Goal: Information Seeking & Learning: Find specific fact

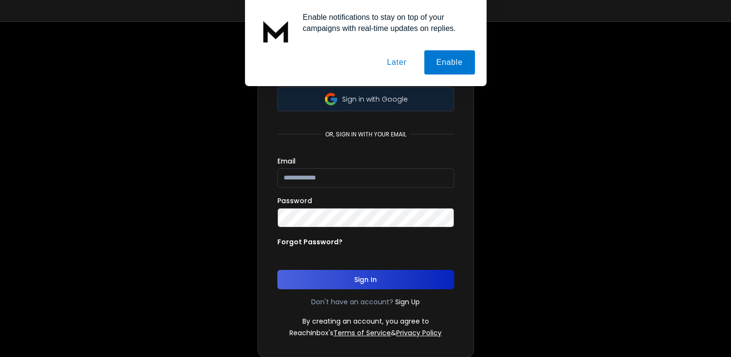
click at [344, 110] on button "Sign in with Google" at bounding box center [365, 99] width 177 height 24
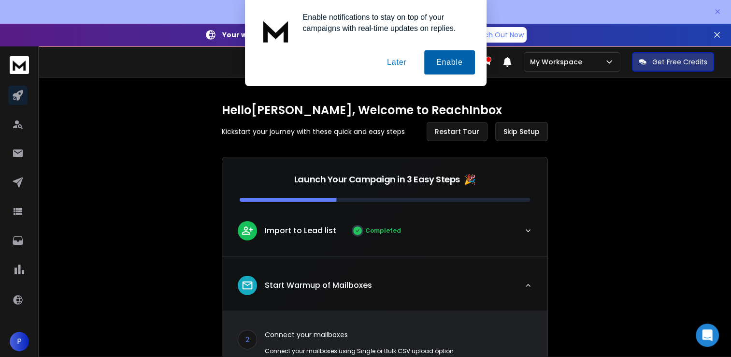
click at [435, 59] on button "Enable" at bounding box center [449, 62] width 51 height 24
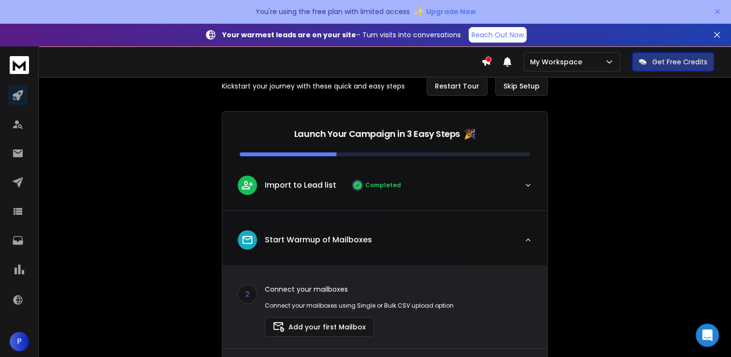
scroll to position [48, 0]
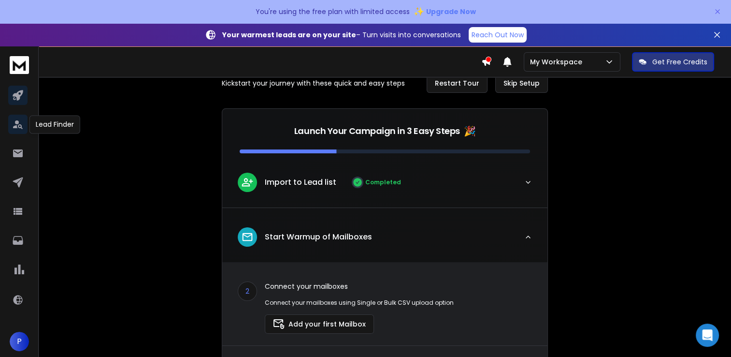
click at [11, 124] on link at bounding box center [17, 124] width 19 height 19
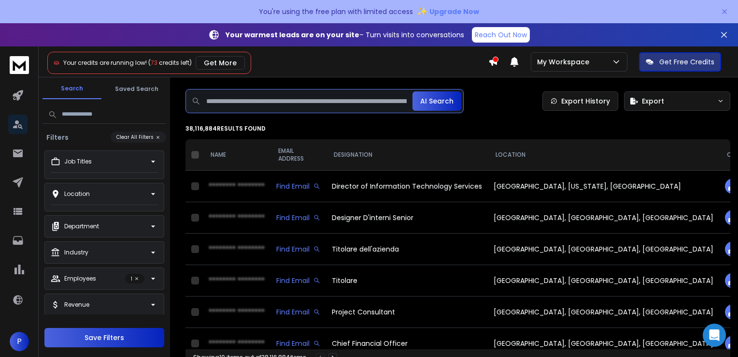
click at [112, 276] on div "Employees 1" at bounding box center [104, 278] width 107 height 10
click at [97, 275] on div "Employees 1" at bounding box center [104, 278] width 107 height 10
click at [101, 252] on div "Industry" at bounding box center [104, 252] width 107 height 10
click at [101, 247] on div "Industry" at bounding box center [104, 252] width 107 height 10
click at [153, 84] on button "Saved Search" at bounding box center [136, 88] width 59 height 19
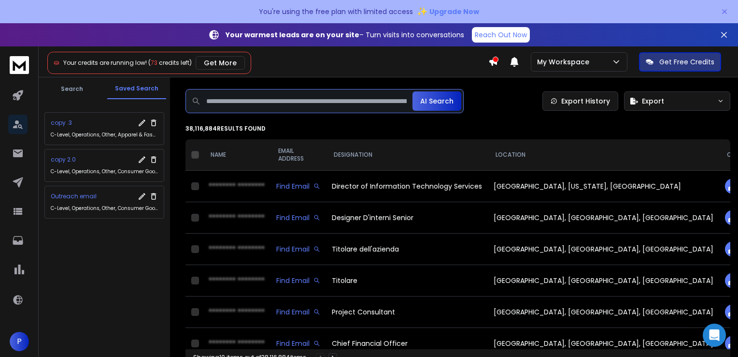
click at [98, 116] on button "copy .3 C-Level, Operations, Other, Apparel & Fashion, Cosmetics, E-Commerce, L…" at bounding box center [104, 128] width 120 height 33
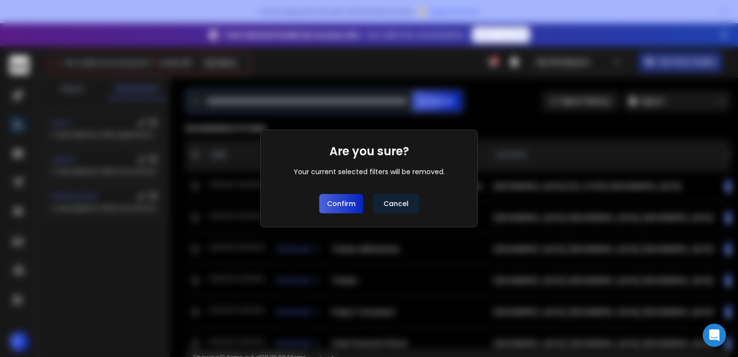
click at [334, 202] on button "Confirm" at bounding box center [341, 203] width 44 height 19
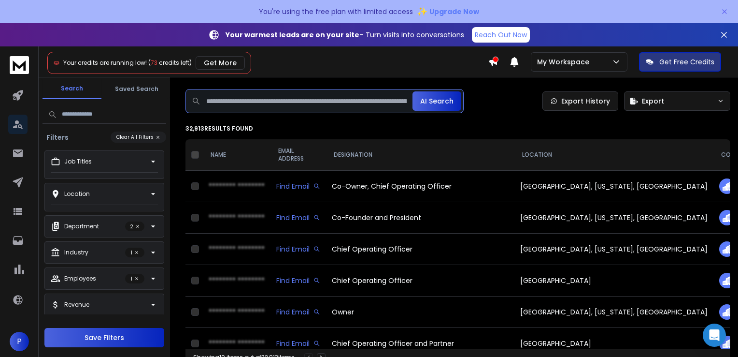
click at [103, 226] on div "Department 2" at bounding box center [104, 226] width 107 height 10
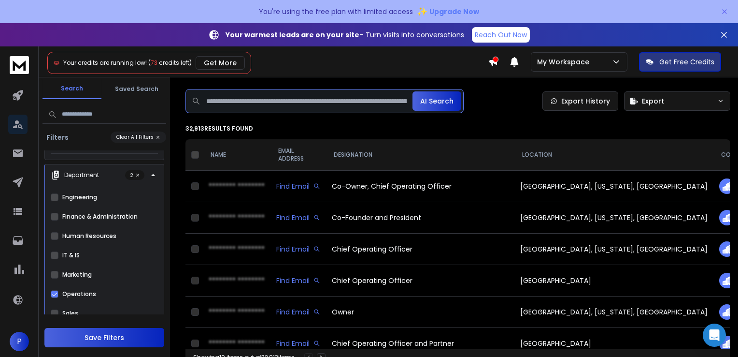
scroll to position [48, 0]
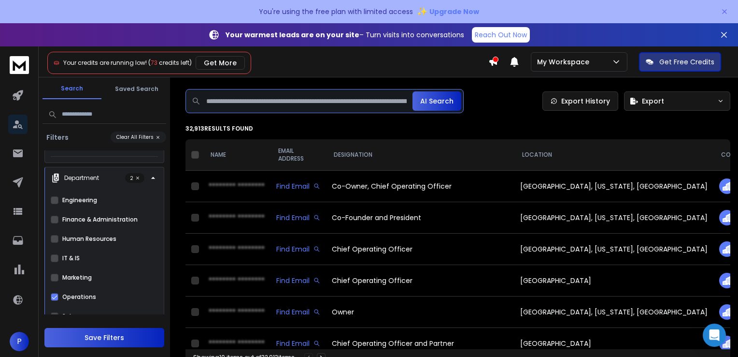
click at [102, 175] on div "Department 2" at bounding box center [104, 178] width 107 height 10
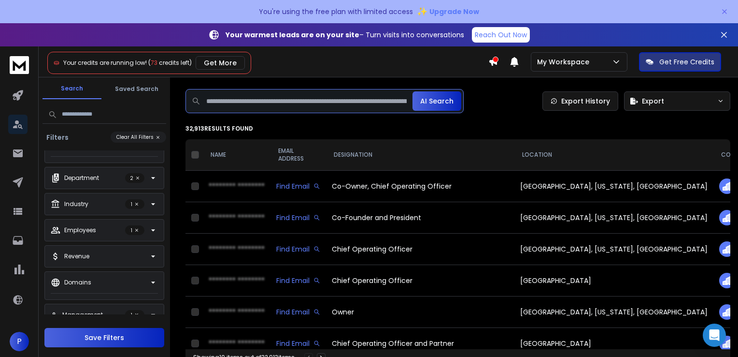
click at [102, 206] on div "Industry 1" at bounding box center [104, 204] width 107 height 10
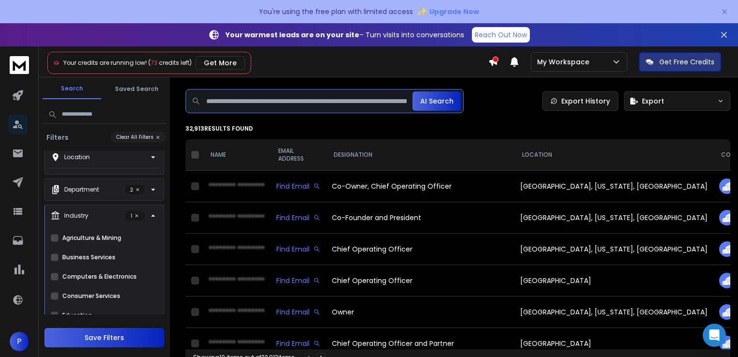
scroll to position [0, 0]
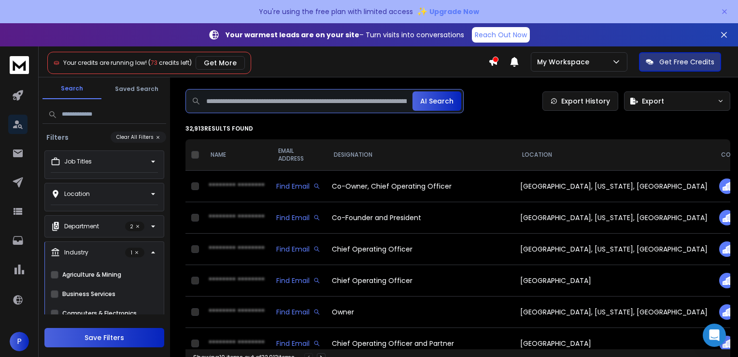
click at [89, 230] on div "Department" at bounding box center [75, 226] width 48 height 10
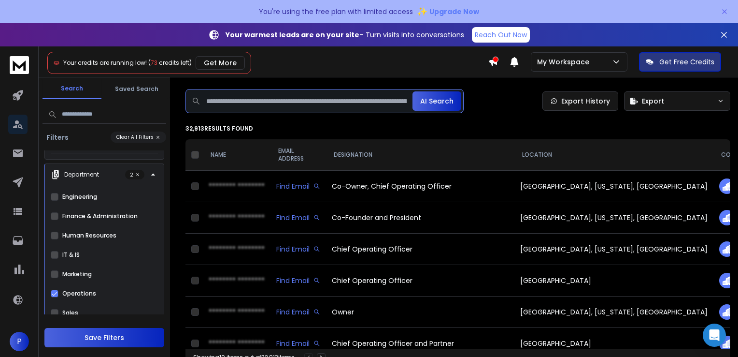
scroll to position [48, 0]
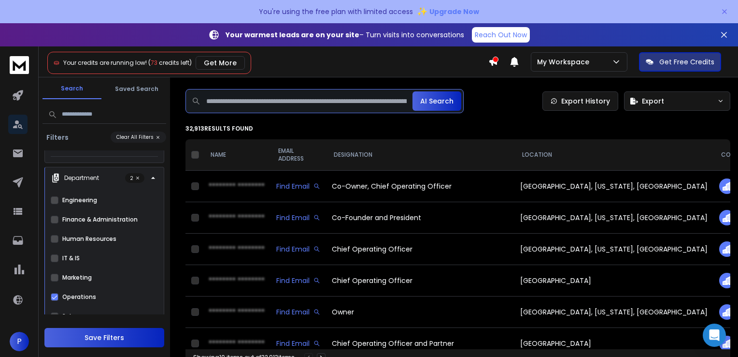
click at [98, 180] on p "Department" at bounding box center [81, 178] width 35 height 8
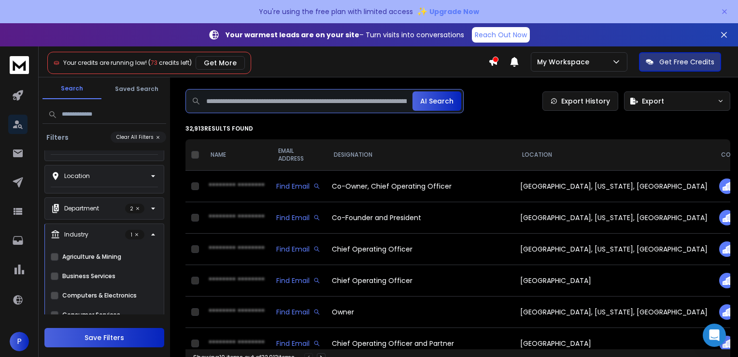
scroll to position [0, 0]
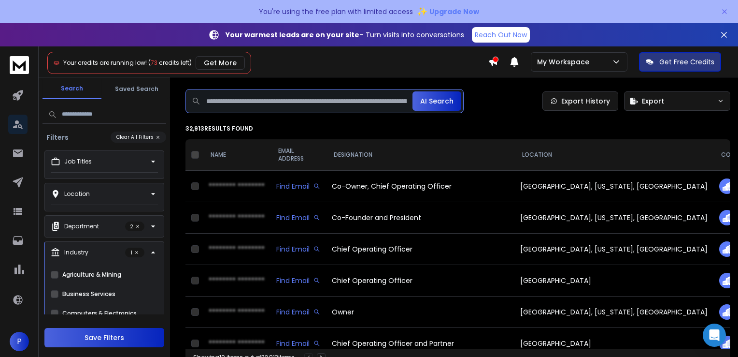
click at [107, 253] on div "Industry 1" at bounding box center [104, 252] width 107 height 10
click at [106, 233] on div "Department 2" at bounding box center [104, 226] width 120 height 22
click at [116, 228] on div "Department 2" at bounding box center [104, 226] width 107 height 10
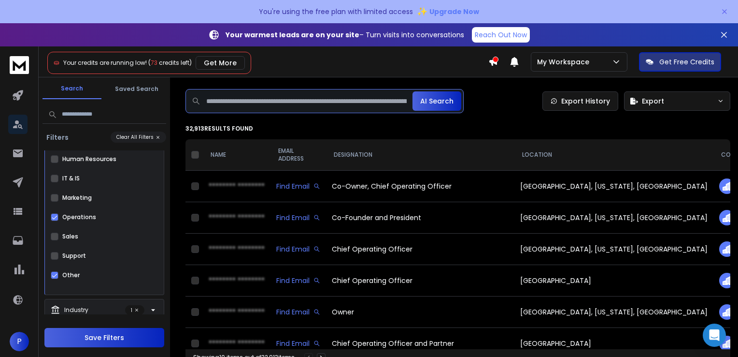
scroll to position [97, 0]
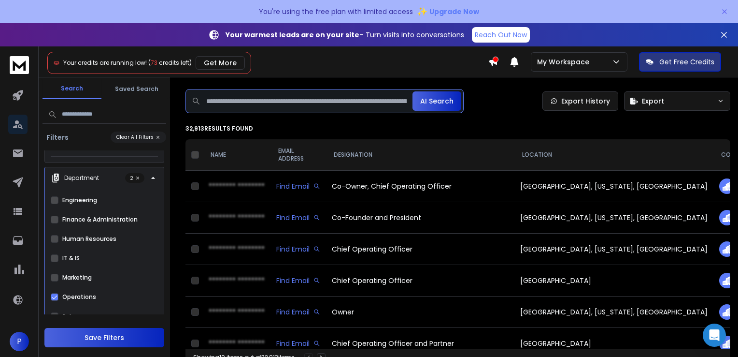
click at [101, 175] on div "Department 2" at bounding box center [104, 178] width 107 height 10
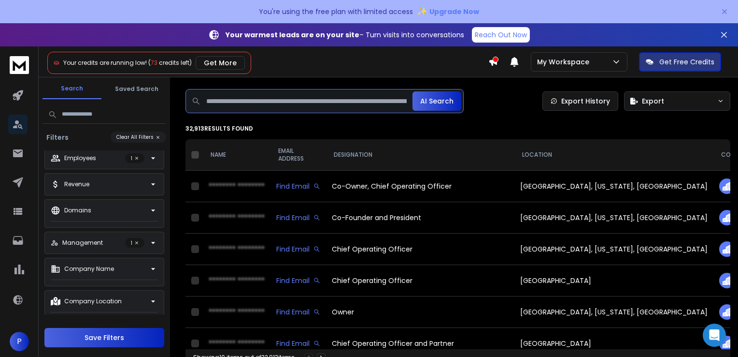
scroll to position [122, 0]
click at [102, 242] on div "Management 1" at bounding box center [104, 241] width 107 height 10
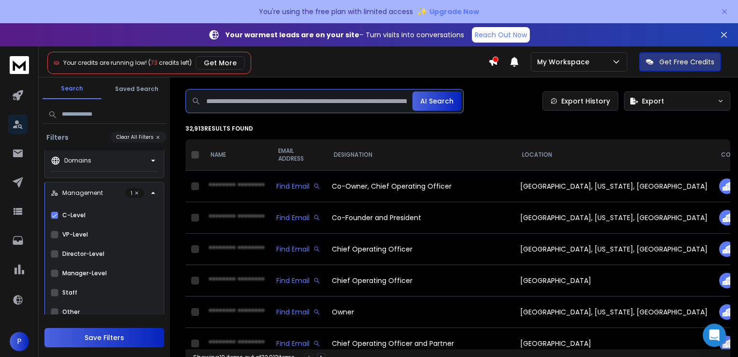
click at [89, 192] on p "Management" at bounding box center [82, 193] width 41 height 8
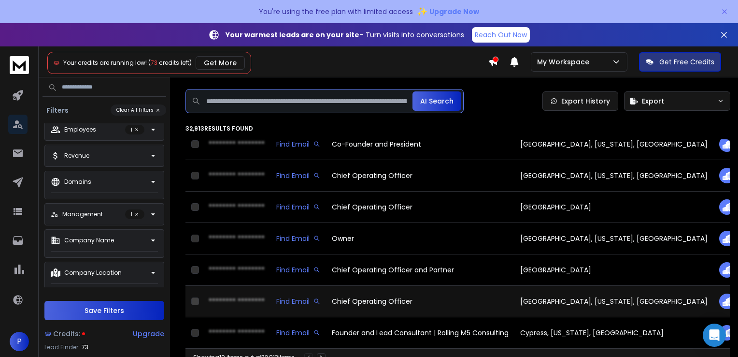
scroll to position [0, 0]
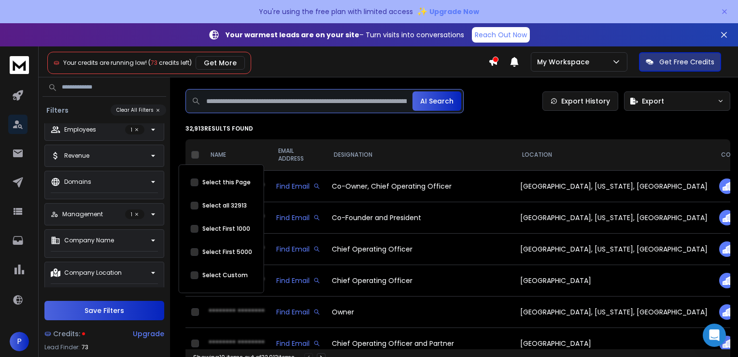
click at [193, 158] on button "Select this Page" at bounding box center [195, 155] width 8 height 8
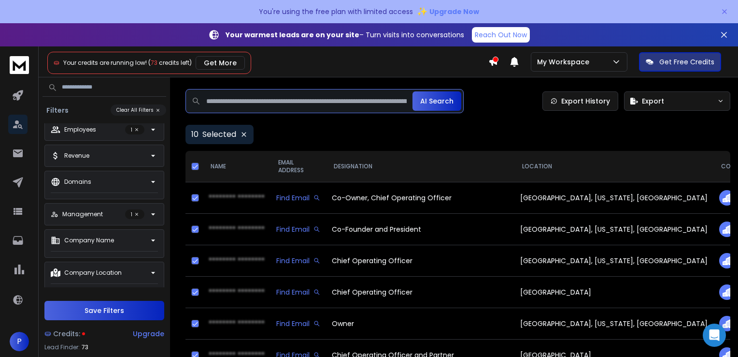
click at [216, 140] on p "Selected" at bounding box center [219, 135] width 34 height 12
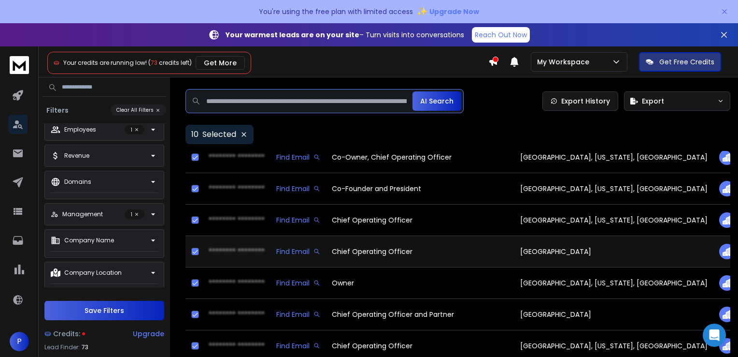
scroll to position [139, 0]
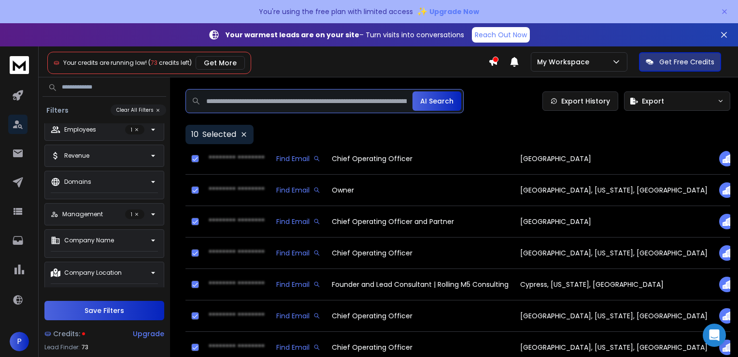
click at [247, 138] on button at bounding box center [244, 135] width 8 height 12
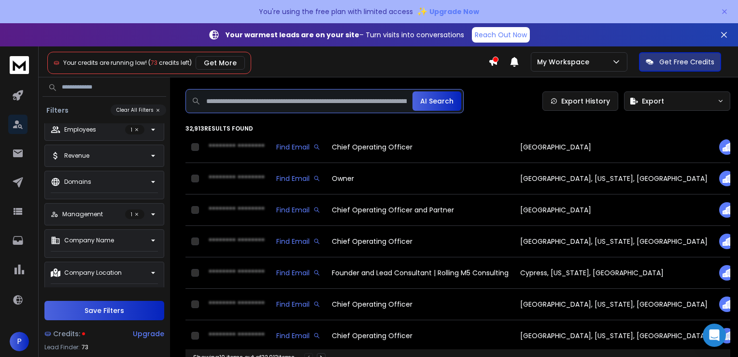
click at [323, 356] on icon at bounding box center [321, 357] width 2 height 4
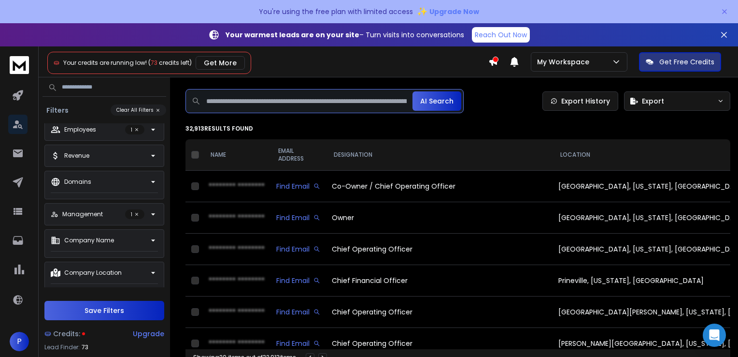
click at [323, 355] on icon at bounding box center [323, 357] width 8 height 8
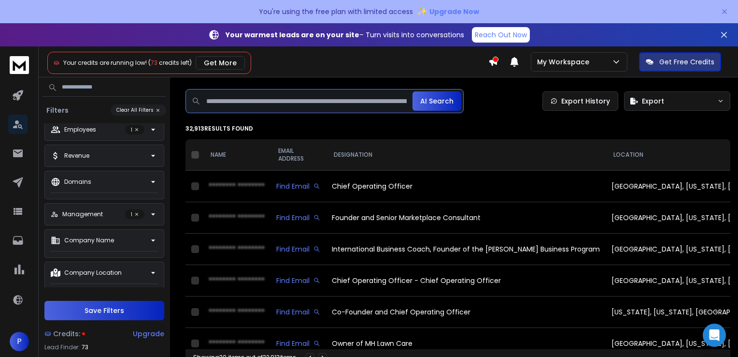
click at [323, 355] on icon at bounding box center [323, 357] width 8 height 8
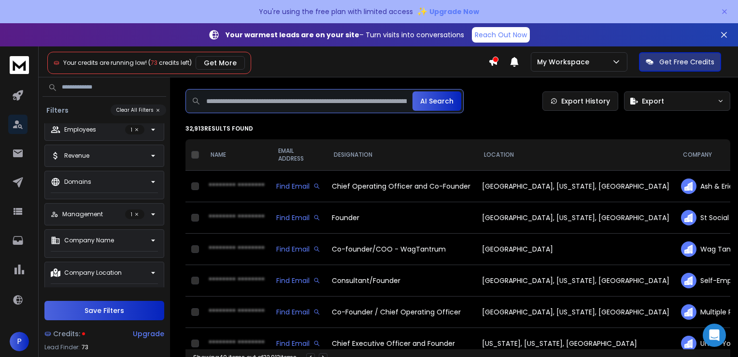
click at [323, 355] on icon at bounding box center [323, 357] width 8 height 8
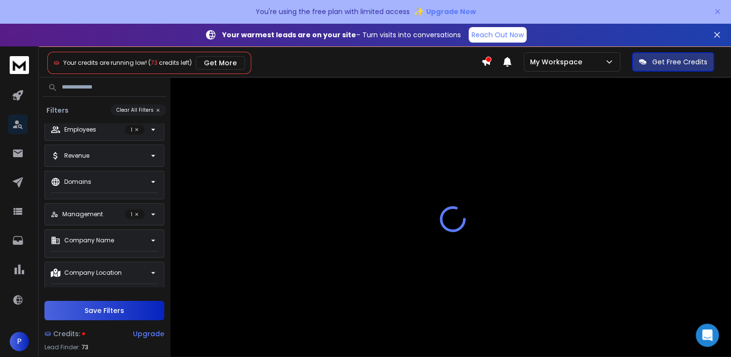
click at [323, 355] on div at bounding box center [385, 220] width 692 height 287
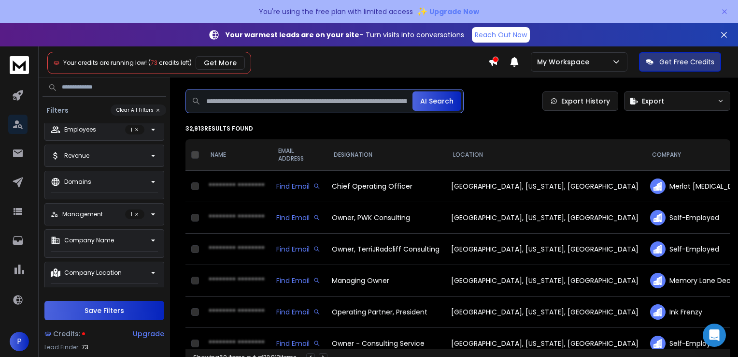
click at [323, 355] on icon at bounding box center [323, 357] width 8 height 8
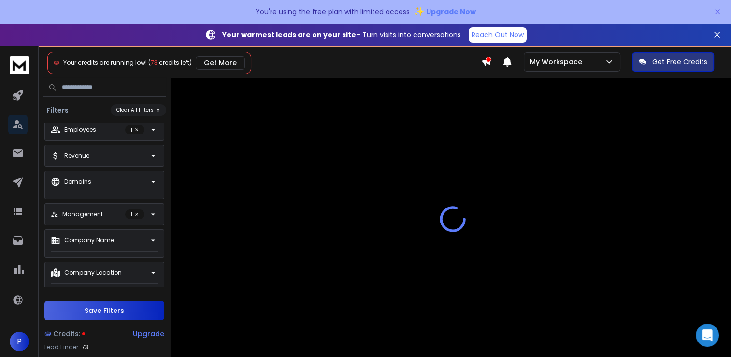
click at [323, 355] on div at bounding box center [385, 220] width 692 height 287
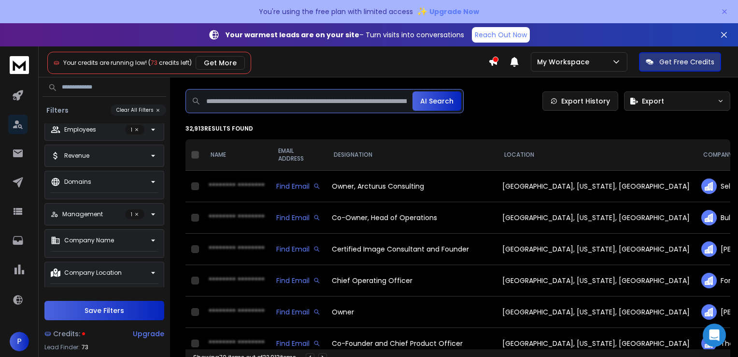
click at [323, 355] on icon at bounding box center [323, 357] width 8 height 8
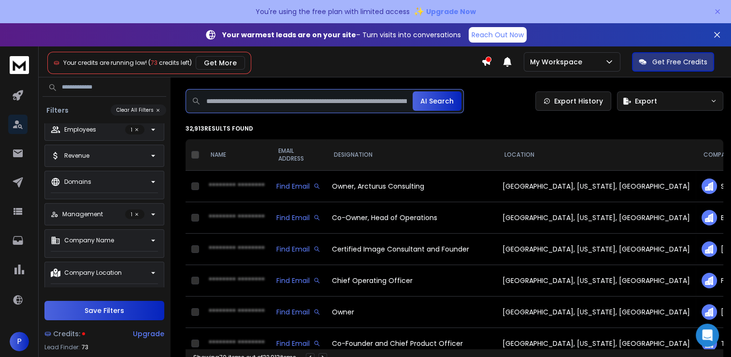
click at [323, 97] on div "AI Search Export History Export 32,913 results found NAME EMAIL ADDRESS DESIGNA…" at bounding box center [385, 86] width 692 height 19
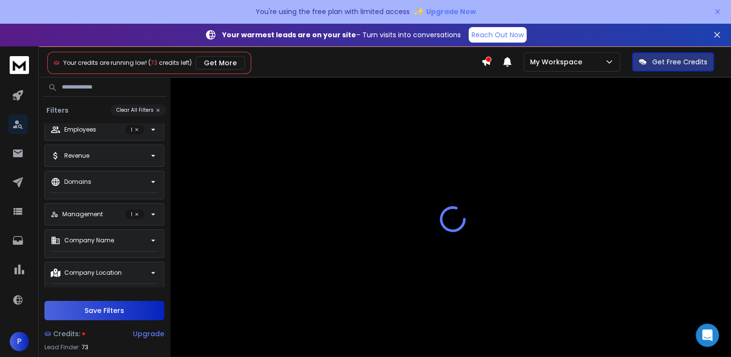
click at [323, 355] on div at bounding box center [385, 220] width 692 height 287
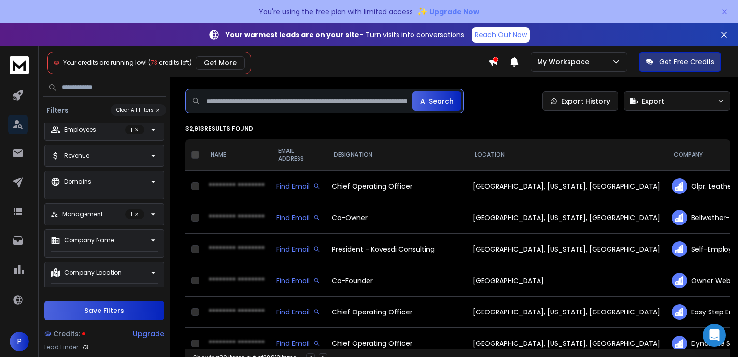
click at [323, 355] on icon at bounding box center [323, 357] width 8 height 8
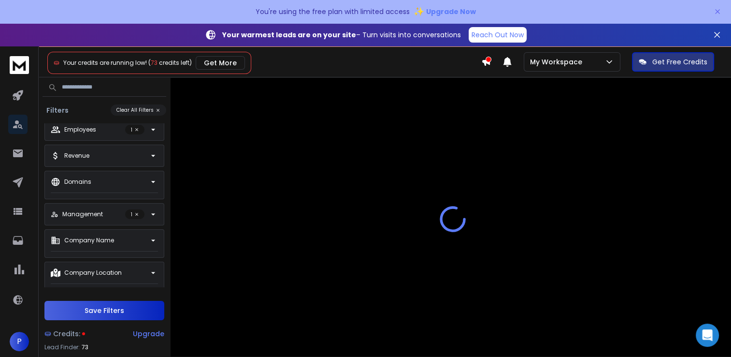
click at [323, 355] on div at bounding box center [385, 220] width 692 height 287
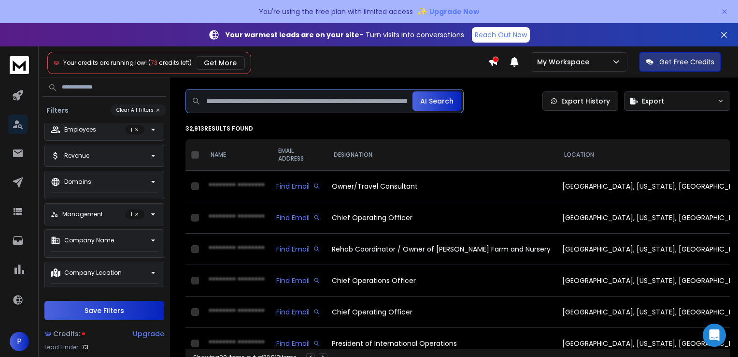
click at [323, 355] on icon at bounding box center [323, 357] width 8 height 8
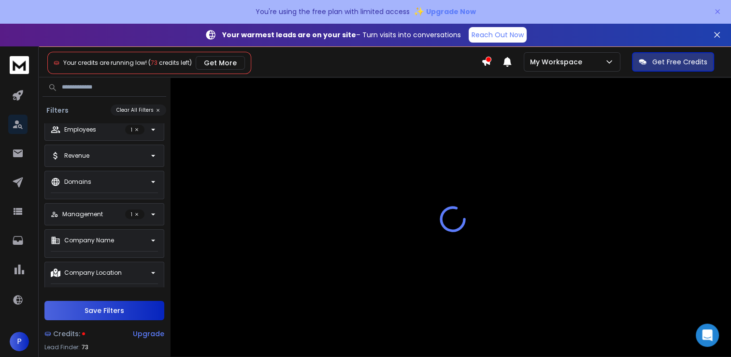
click at [323, 355] on div at bounding box center [385, 220] width 692 height 287
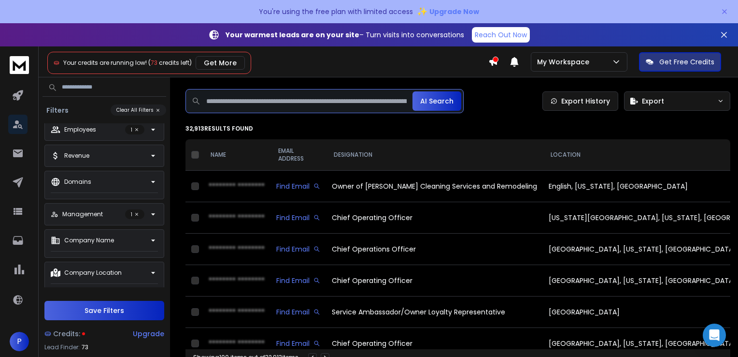
click at [323, 355] on icon at bounding box center [325, 357] width 8 height 8
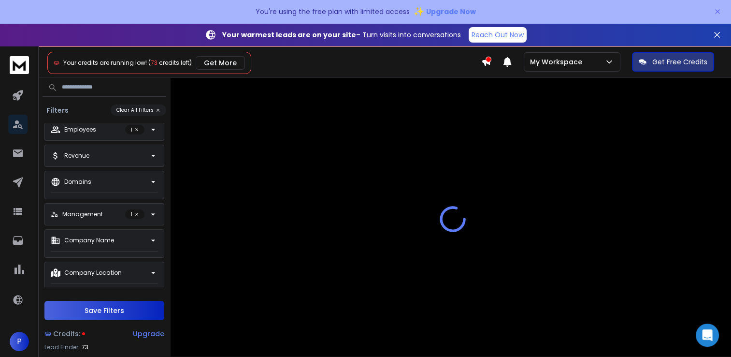
click at [323, 355] on div at bounding box center [385, 220] width 692 height 287
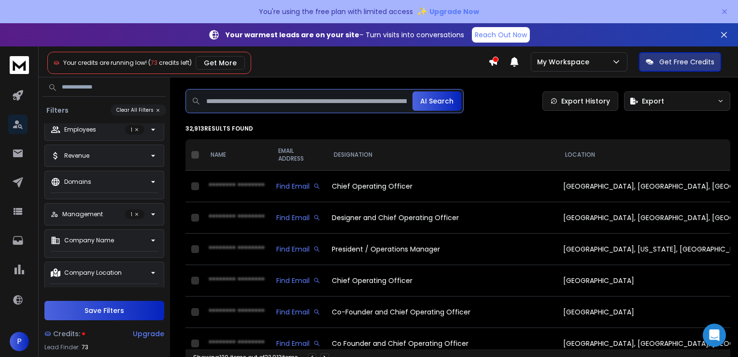
click at [323, 355] on icon at bounding box center [325, 357] width 8 height 8
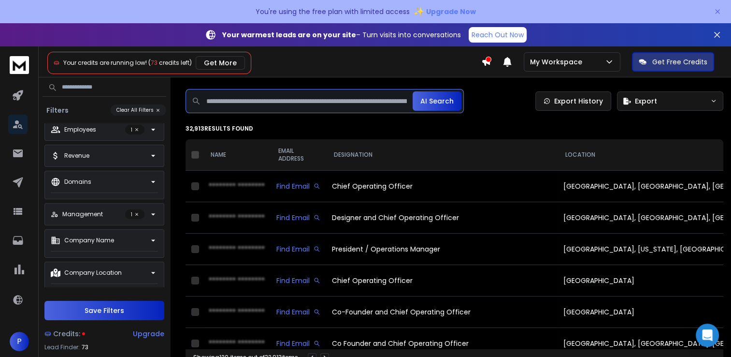
click at [323, 97] on div "AI Search Export History Export 32,913 results found NAME EMAIL ADDRESS DESIGNA…" at bounding box center [385, 86] width 692 height 19
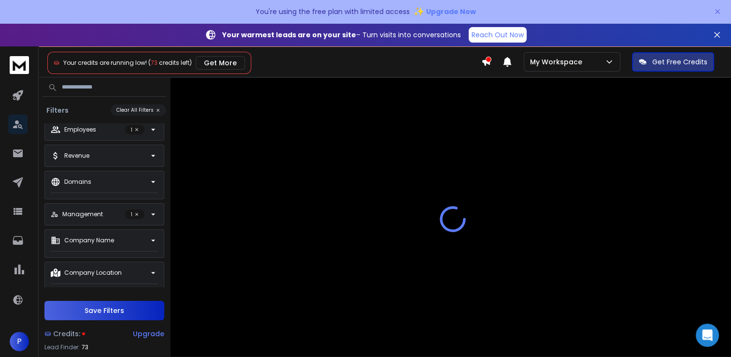
click at [323, 355] on div at bounding box center [385, 220] width 692 height 287
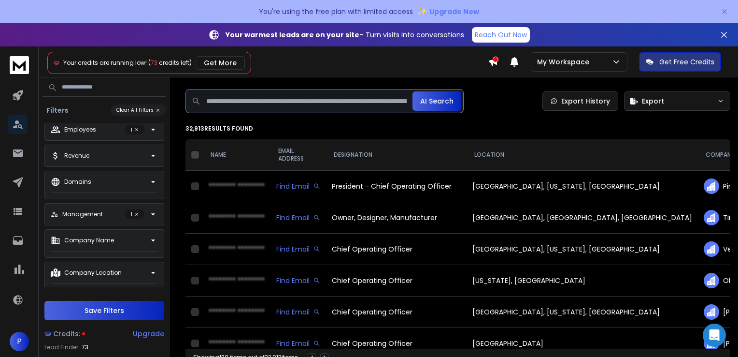
click at [323, 355] on icon at bounding box center [325, 357] width 8 height 8
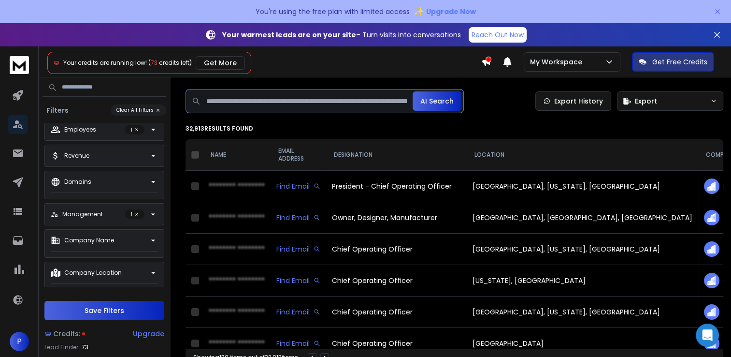
click at [323, 97] on div "AI Search Export History Export 32,913 results found NAME EMAIL ADDRESS DESIGNA…" at bounding box center [385, 86] width 692 height 19
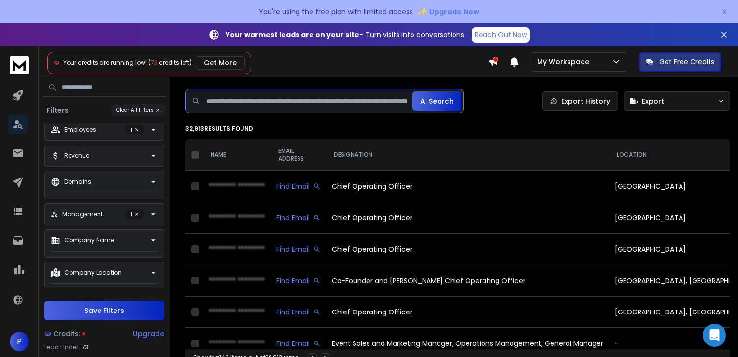
click at [323, 355] on icon at bounding box center [325, 357] width 8 height 8
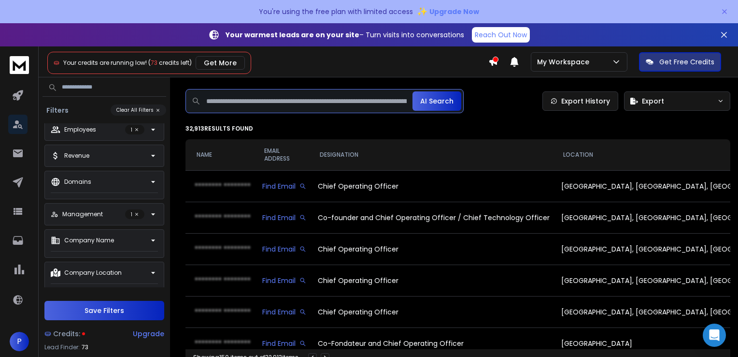
scroll to position [0, 0]
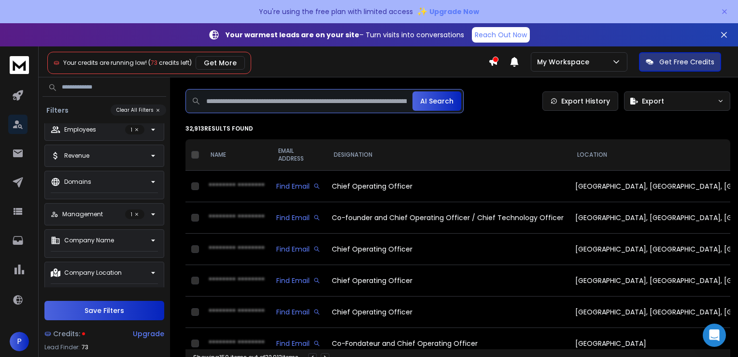
click at [325, 355] on icon at bounding box center [325, 357] width 8 height 8
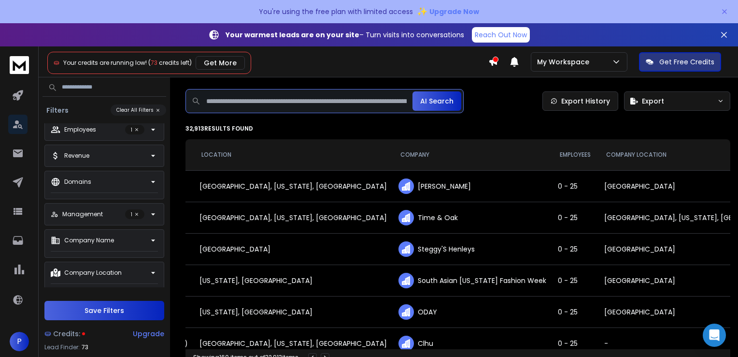
scroll to position [0, 417]
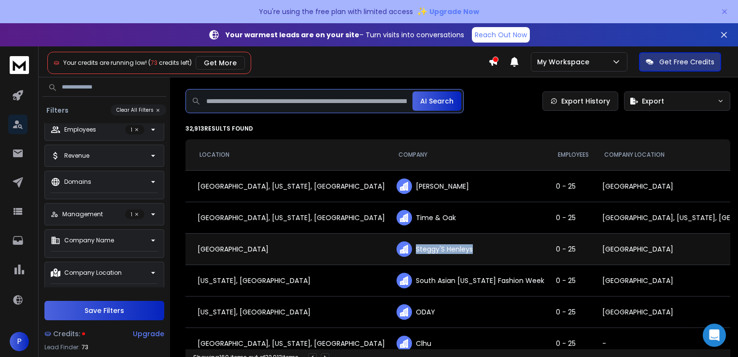
drag, startPoint x: 342, startPoint y: 247, endPoint x: 397, endPoint y: 249, distance: 54.6
click at [397, 249] on div "Steggy'S Henleys" at bounding box center [471, 248] width 148 height 15
copy div "Steggy'S Henleys"
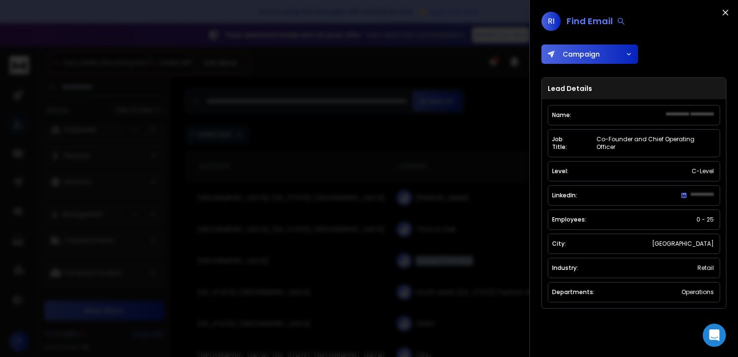
click at [727, 14] on icon "button" at bounding box center [725, 12] width 5 height 5
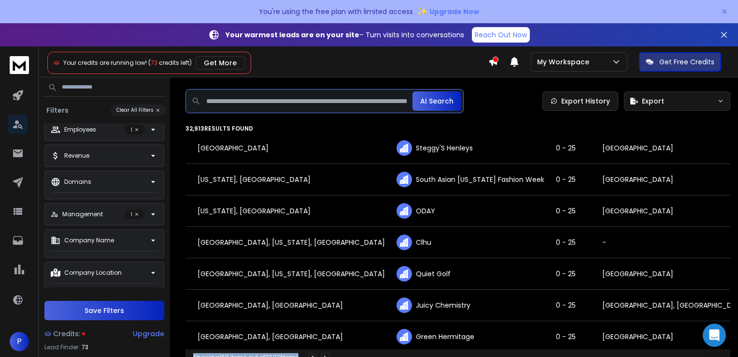
scroll to position [139, 417]
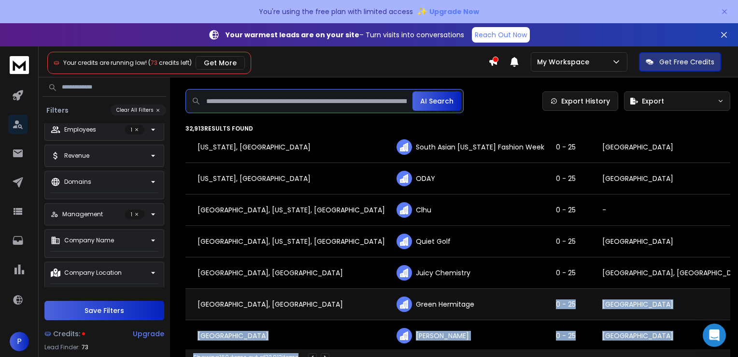
drag, startPoint x: 476, startPoint y: 349, endPoint x: 424, endPoint y: 309, distance: 65.4
click at [424, 309] on div "NAME EMAIL ADDRESS DESIGNATION LOCATION COMPANY EMPLOYEES COMPANY LOCATION INDU…" at bounding box center [458, 264] width 545 height 251
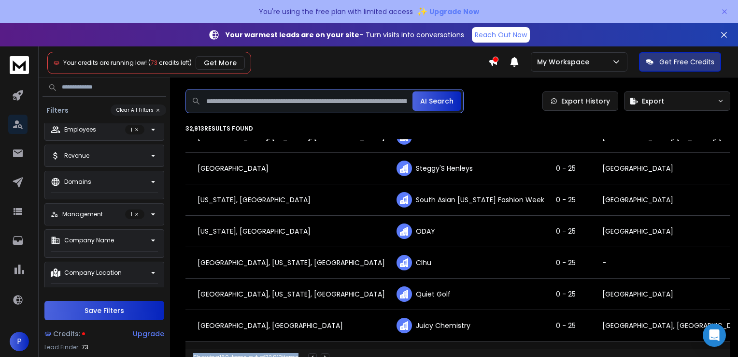
scroll to position [0, 417]
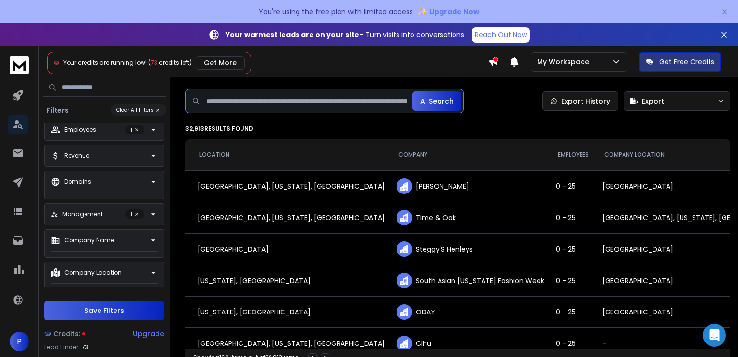
click at [360, 128] on p "32,913 results found" at bounding box center [458, 129] width 545 height 8
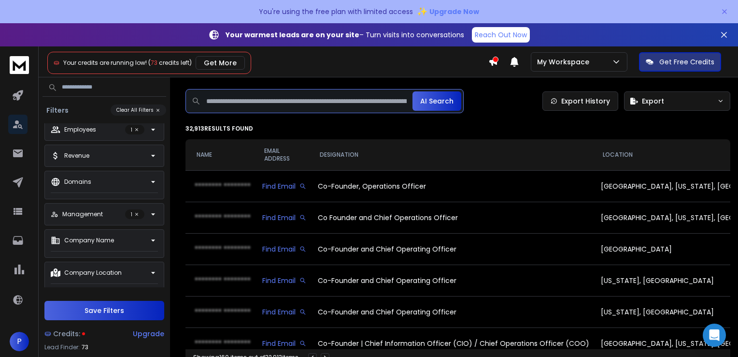
scroll to position [0, 0]
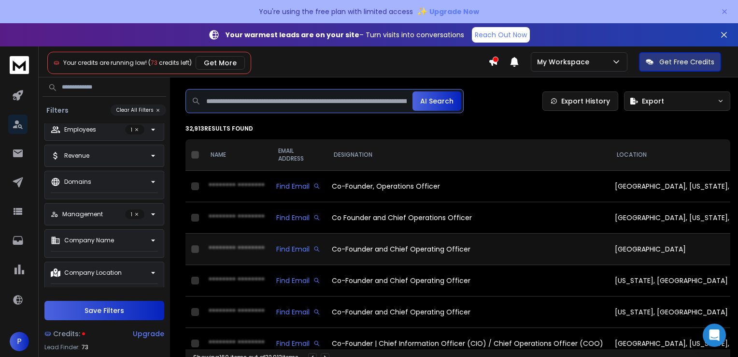
click at [282, 248] on div "Find Email" at bounding box center [298, 249] width 44 height 10
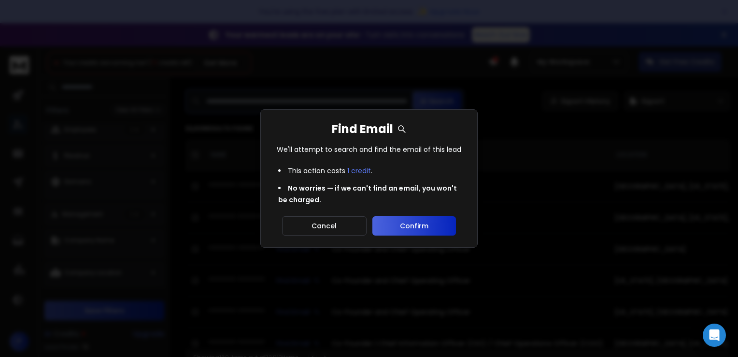
click at [390, 222] on button "Confirm" at bounding box center [415, 225] width 84 height 19
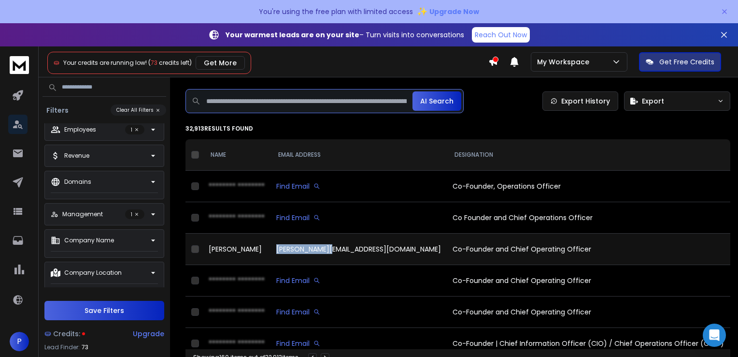
drag, startPoint x: 284, startPoint y: 247, endPoint x: 333, endPoint y: 250, distance: 49.4
click at [333, 250] on td "[PERSON_NAME][EMAIL_ADDRESS][DOMAIN_NAME]" at bounding box center [359, 248] width 176 height 31
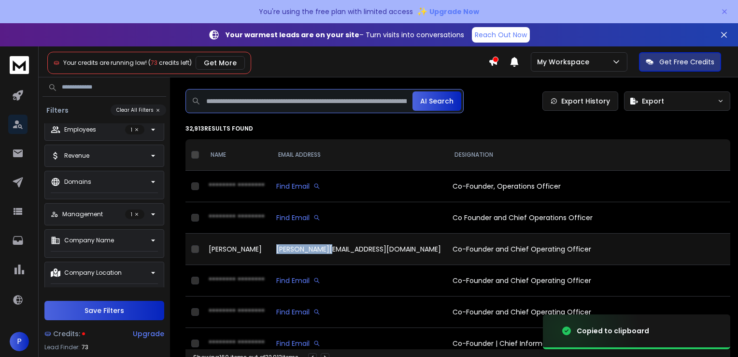
click at [333, 250] on div "[PERSON_NAME][EMAIL_ADDRESS][DOMAIN_NAME]" at bounding box center [358, 249] width 165 height 10
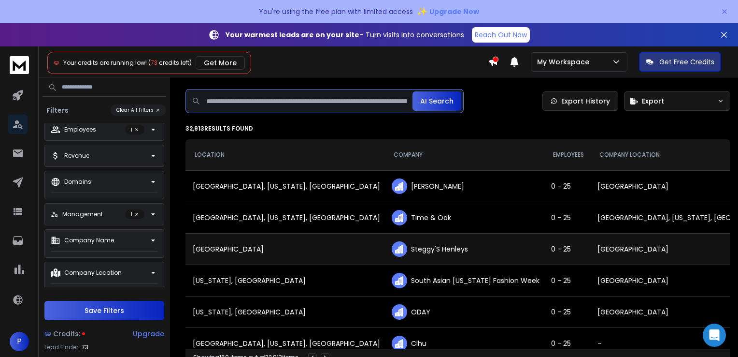
scroll to position [0, 572]
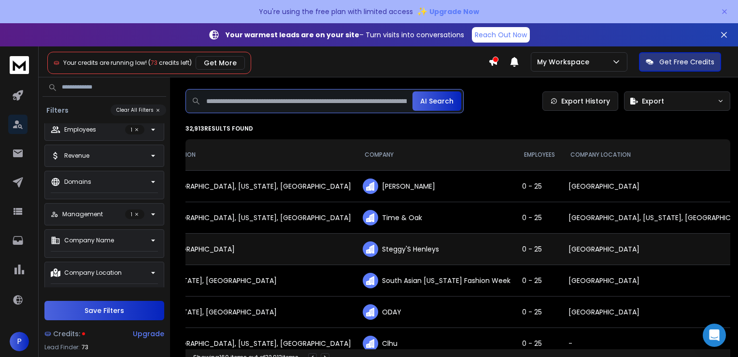
drag, startPoint x: 209, startPoint y: 247, endPoint x: 716, endPoint y: 252, distance: 506.4
click at [716, 252] on tr "[PERSON_NAME] [PERSON_NAME][EMAIL_ADDRESS][DOMAIN_NAME] Co-Founder and Chief Op…" at bounding box center [298, 248] width 1371 height 31
copy tr "[PERSON_NAME] [PERSON_NAME][EMAIL_ADDRESS][DOMAIN_NAME] Co-Founder and Chief Op…"
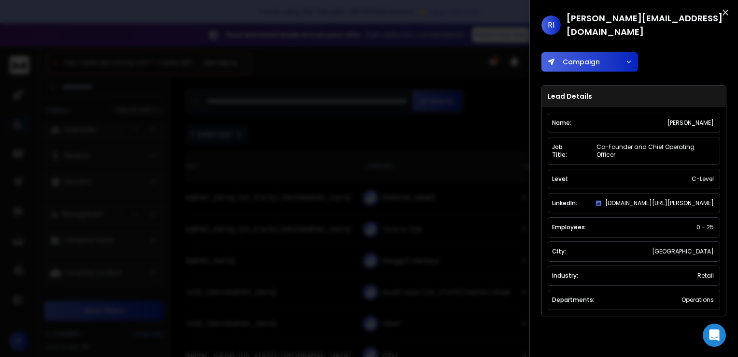
click at [723, 12] on icon "button" at bounding box center [726, 13] width 10 height 10
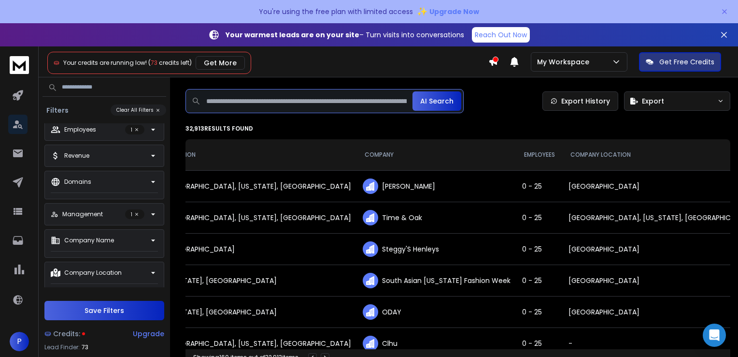
click at [454, 121] on div "AI Search Export History Export 32,913 results found NAME EMAIL ADDRESS DESIGNA…" at bounding box center [458, 247] width 545 height 317
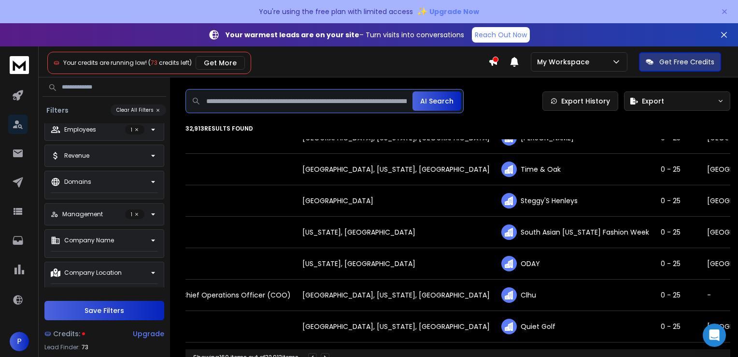
scroll to position [48, 432]
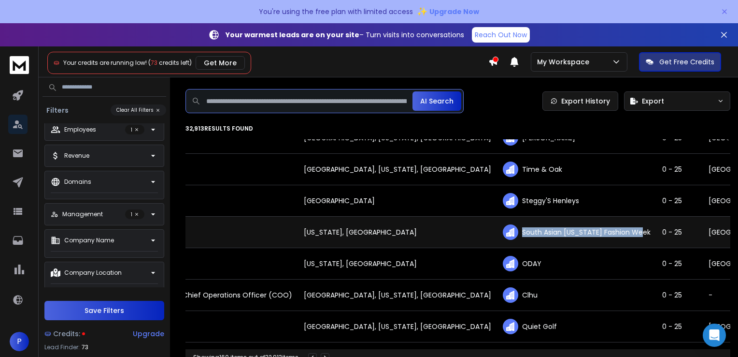
drag, startPoint x: 364, startPoint y: 230, endPoint x: 482, endPoint y: 232, distance: 118.4
click at [503, 232] on div "South Asian [US_STATE] Fashion Week" at bounding box center [577, 231] width 148 height 15
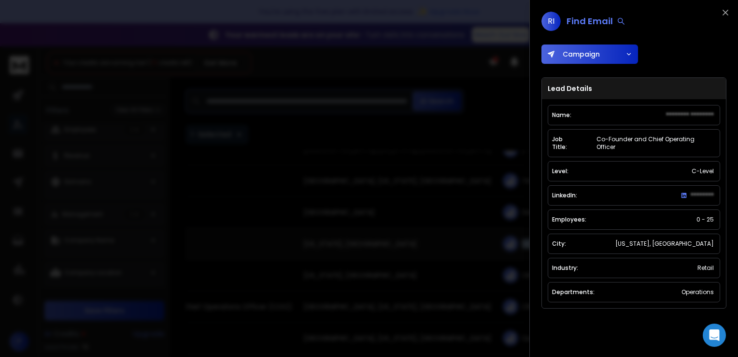
copy div "South Asian [US_STATE] Fashion Week"
click at [726, 13] on icon "button" at bounding box center [726, 13] width 10 height 10
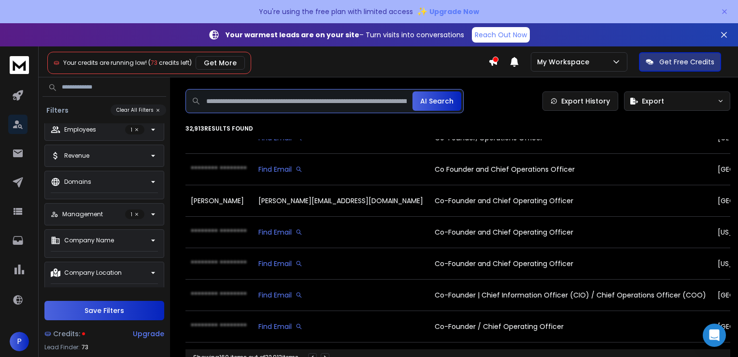
scroll to position [48, 0]
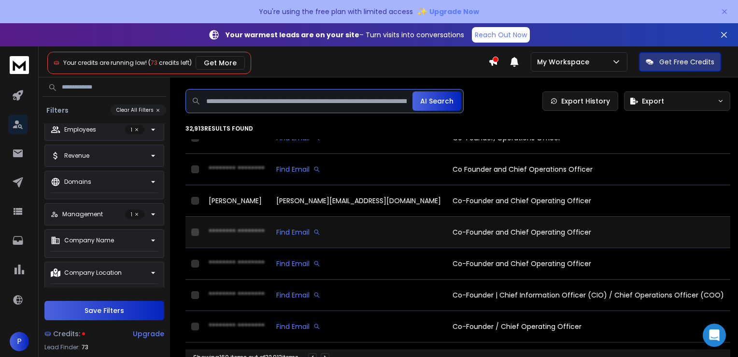
click at [289, 230] on div "Find Email" at bounding box center [358, 232] width 165 height 10
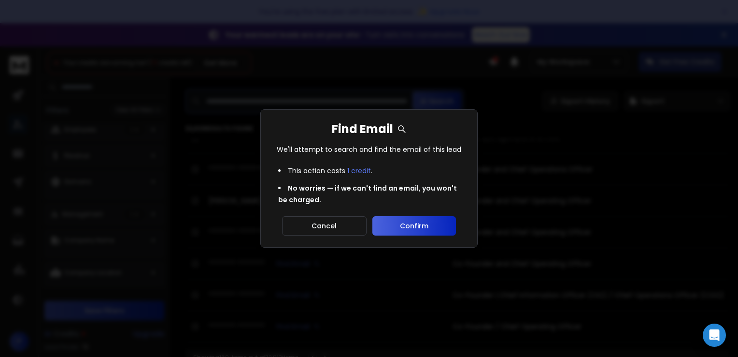
click at [393, 223] on button "Confirm" at bounding box center [415, 225] width 84 height 19
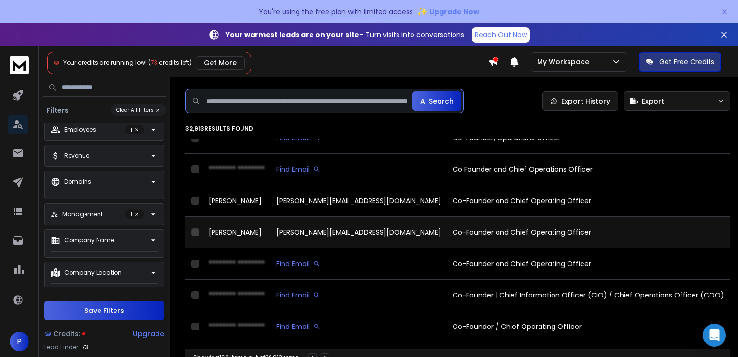
click at [296, 230] on div "[PERSON_NAME][EMAIL_ADDRESS][DOMAIN_NAME]" at bounding box center [358, 232] width 165 height 10
drag, startPoint x: 207, startPoint y: 232, endPoint x: 226, endPoint y: 235, distance: 19.1
click at [226, 235] on td "[PERSON_NAME]" at bounding box center [237, 231] width 68 height 31
copy span "[PERSON_NAME]"
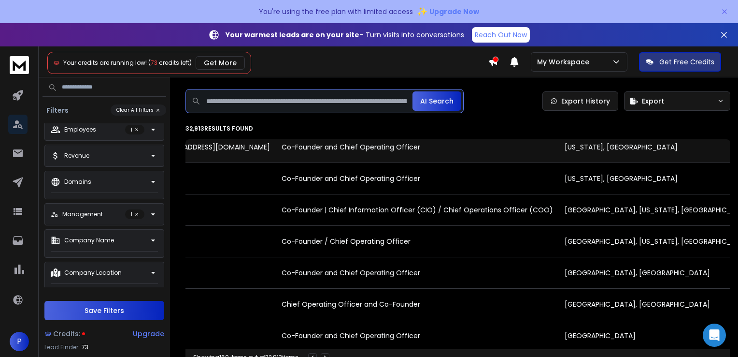
scroll to position [139, 171]
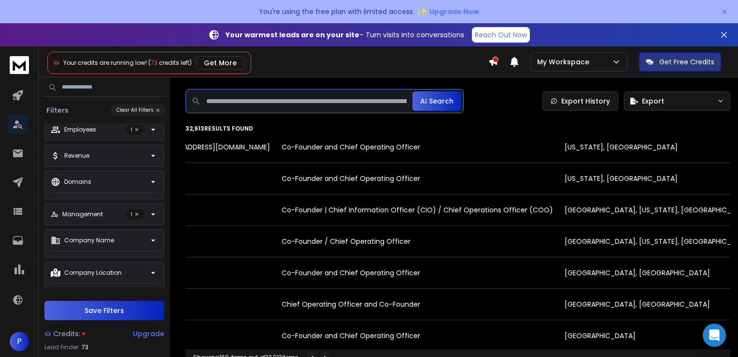
drag, startPoint x: 354, startPoint y: 351, endPoint x: 391, endPoint y: 354, distance: 37.3
click at [390, 354] on div "Showing 160 items out of 32,913 items" at bounding box center [458, 357] width 545 height 16
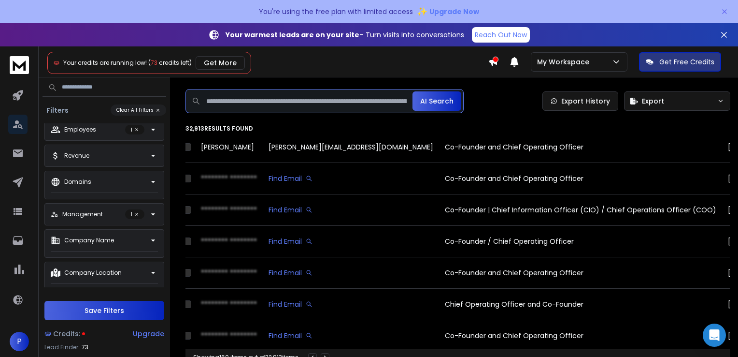
scroll to position [139, 0]
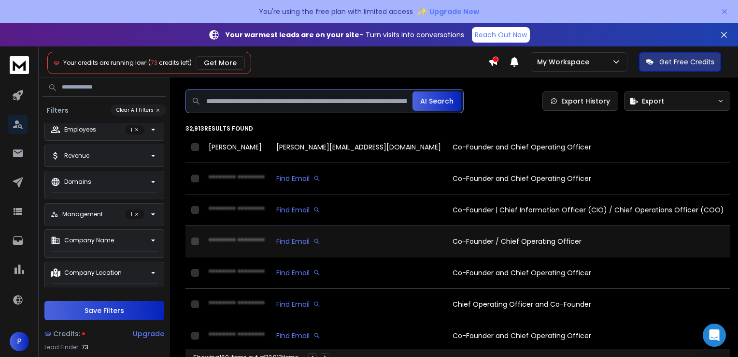
click at [290, 236] on div "Find Email" at bounding box center [358, 241] width 165 height 10
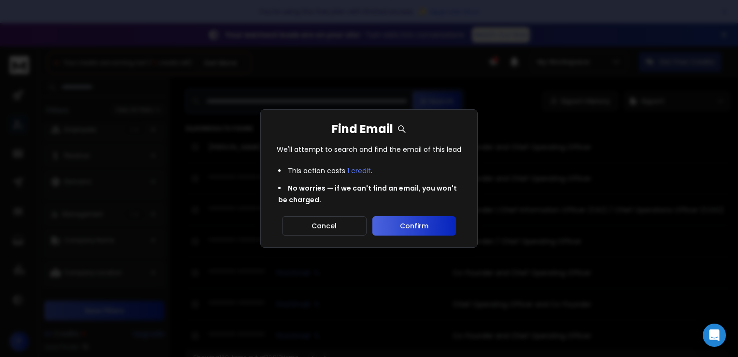
click at [423, 231] on button "Confirm" at bounding box center [415, 225] width 84 height 19
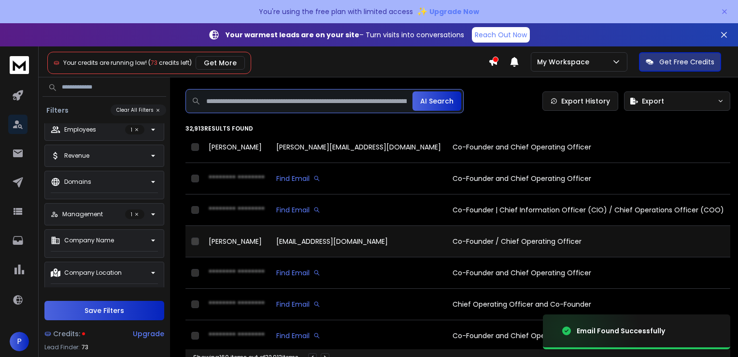
click at [324, 236] on div "[EMAIL_ADDRESS][DOMAIN_NAME]" at bounding box center [358, 241] width 165 height 10
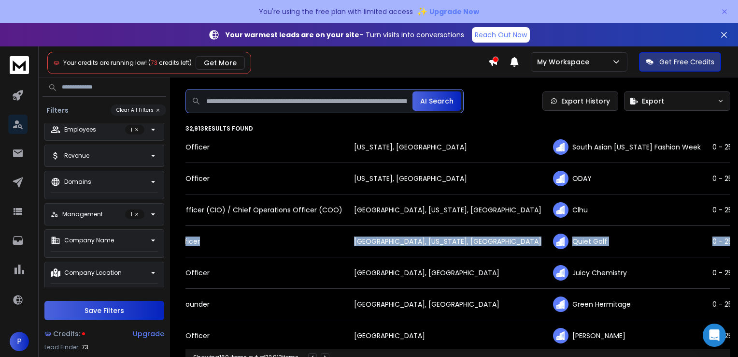
scroll to position [139, 594]
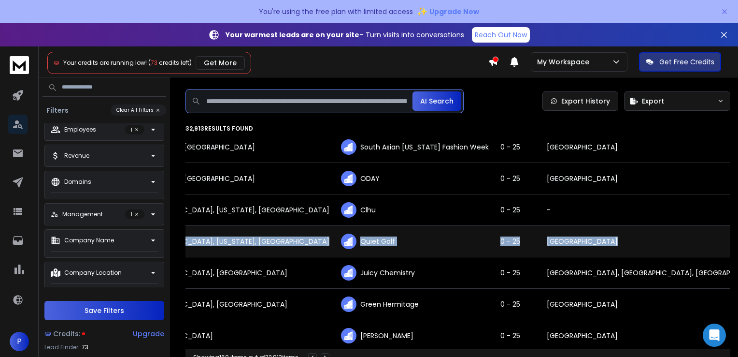
drag, startPoint x: 209, startPoint y: 232, endPoint x: 696, endPoint y: 231, distance: 486.6
click at [696, 231] on tr "[PERSON_NAME] [PERSON_NAME][EMAIL_ADDRESS][DOMAIN_NAME] Co-Founder / Chief Oper…" at bounding box center [277, 241] width 1371 height 31
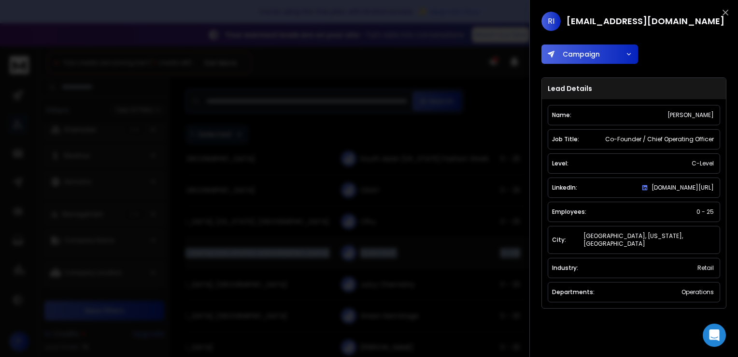
copy tr "[PERSON_NAME] [PERSON_NAME][EMAIL_ADDRESS][DOMAIN_NAME] Co-Founder / Chief Oper…"
click at [730, 14] on icon "button" at bounding box center [726, 13] width 10 height 10
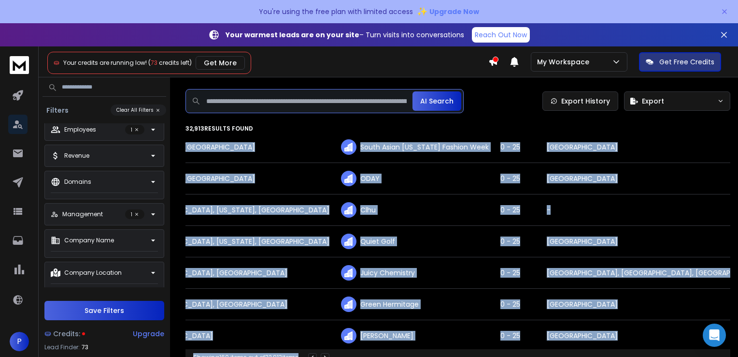
drag, startPoint x: 500, startPoint y: 350, endPoint x: 554, endPoint y: 346, distance: 54.3
click at [554, 346] on div "NAME EMAIL ADDRESS DESIGNATION LOCATION COMPANY EMPLOYEES COMPANY LOCATION INDU…" at bounding box center [458, 264] width 545 height 251
click at [429, 352] on div "Showing 160 items out of 32,913 items" at bounding box center [458, 357] width 545 height 16
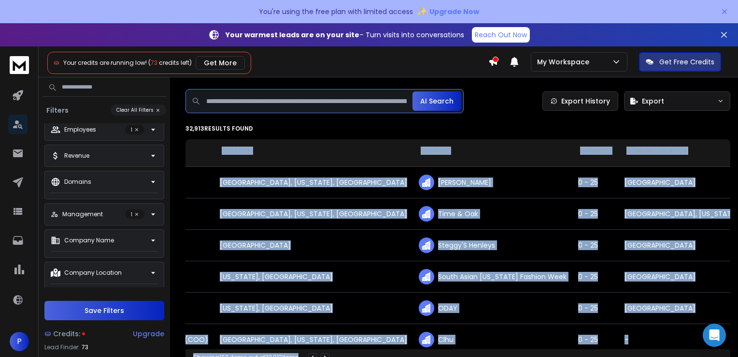
scroll to position [0, 516]
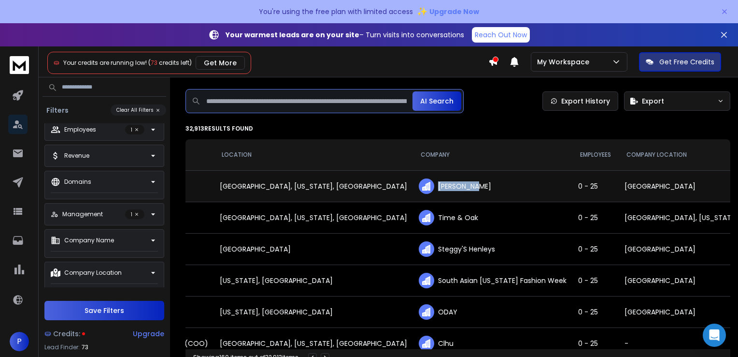
drag, startPoint x: 286, startPoint y: 186, endPoint x: 327, endPoint y: 185, distance: 40.6
click at [419, 185] on div "[PERSON_NAME]" at bounding box center [493, 185] width 148 height 15
copy div "[PERSON_NAME]"
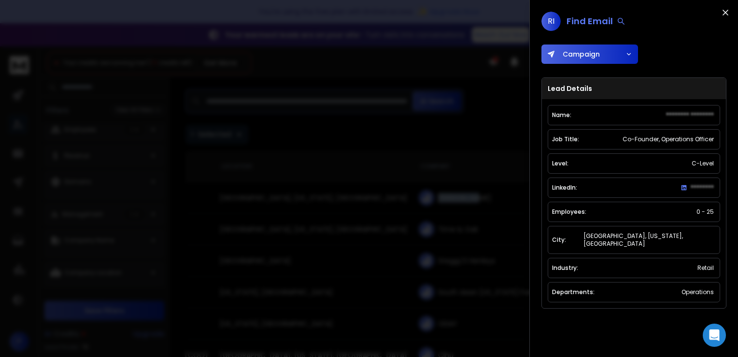
click at [729, 13] on icon "button" at bounding box center [726, 13] width 10 height 10
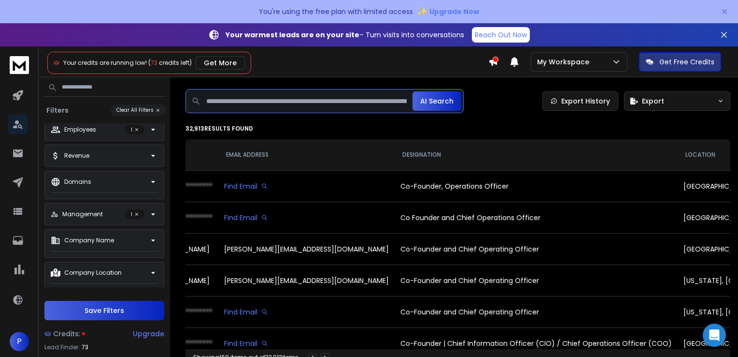
scroll to position [0, 0]
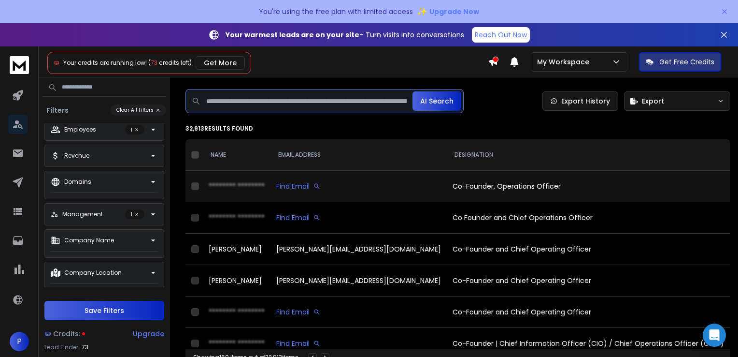
click at [302, 186] on div "Find Email" at bounding box center [358, 186] width 165 height 10
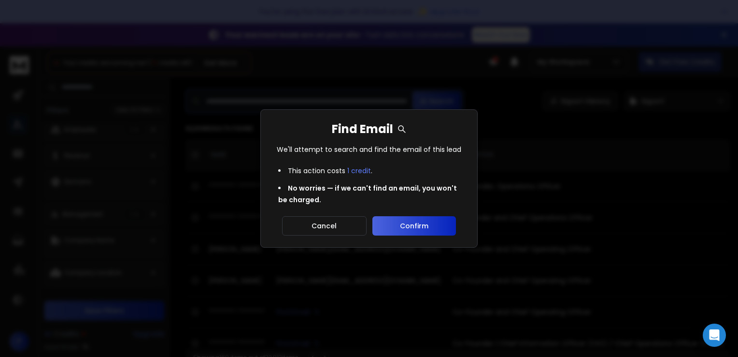
click at [411, 222] on button "Confirm" at bounding box center [415, 225] width 84 height 19
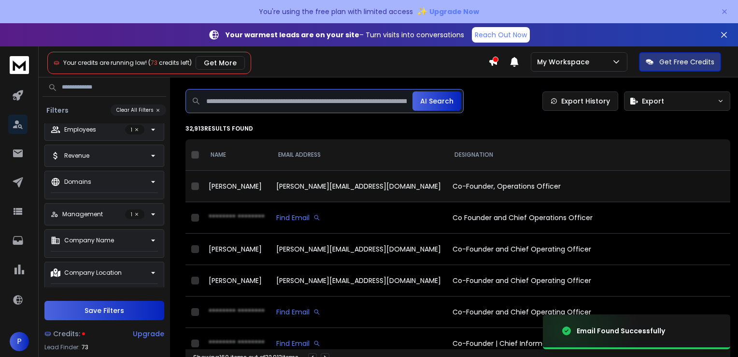
click at [294, 183] on div "[PERSON_NAME][EMAIL_ADDRESS][DOMAIN_NAME]" at bounding box center [358, 186] width 165 height 10
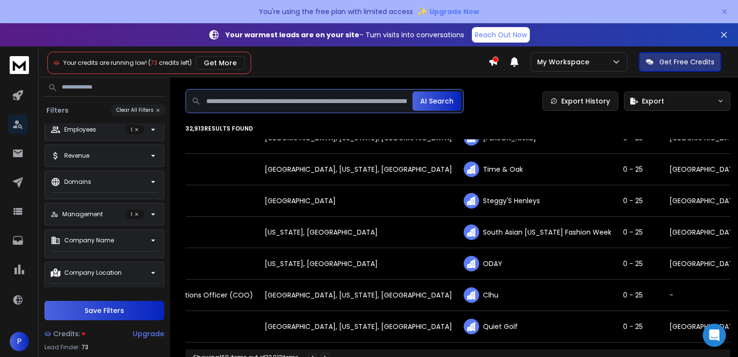
scroll to position [48, 478]
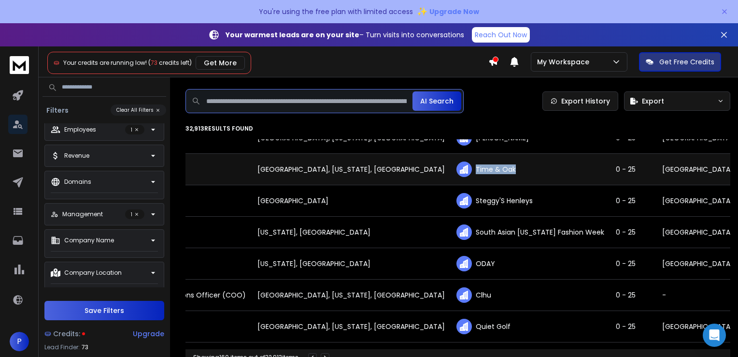
drag, startPoint x: 347, startPoint y: 167, endPoint x: 361, endPoint y: 168, distance: 14.0
click at [457, 168] on div "Time & Oak" at bounding box center [531, 168] width 148 height 15
copy div "Time & Oak"
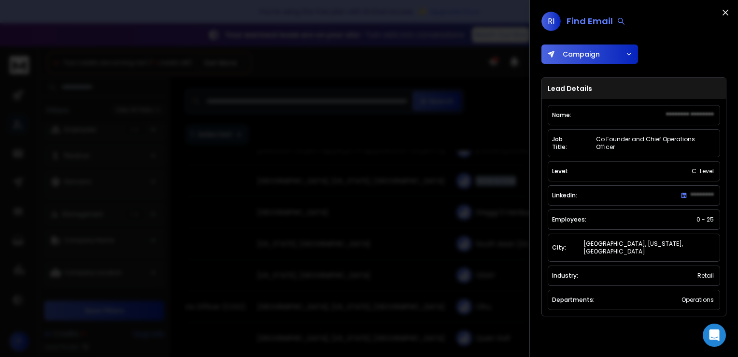
click at [722, 11] on icon "button" at bounding box center [726, 13] width 10 height 10
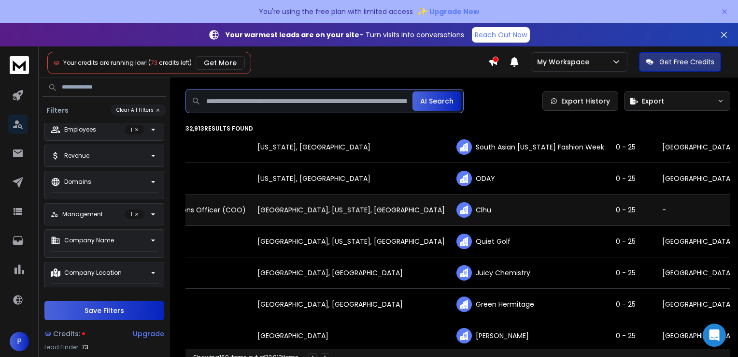
scroll to position [139, 478]
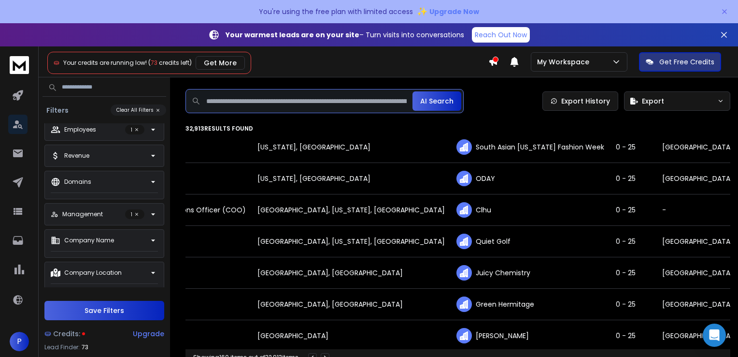
click at [329, 355] on icon at bounding box center [325, 357] width 8 height 8
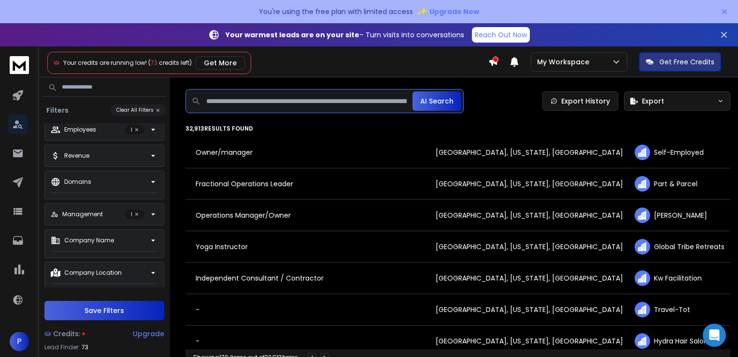
scroll to position [97, 187]
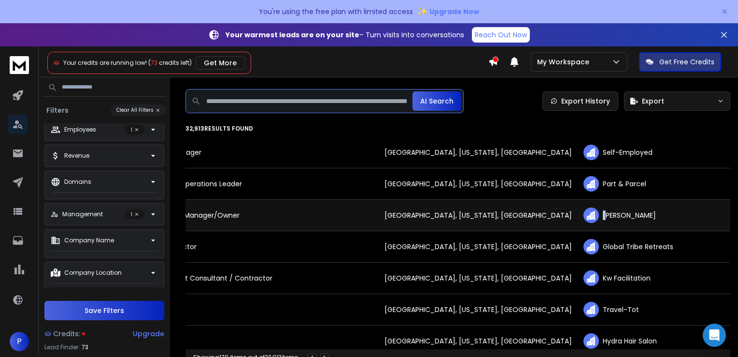
drag, startPoint x: 532, startPoint y: 213, endPoint x: 558, endPoint y: 211, distance: 26.1
click at [584, 211] on div "[PERSON_NAME]" at bounding box center [661, 214] width 155 height 15
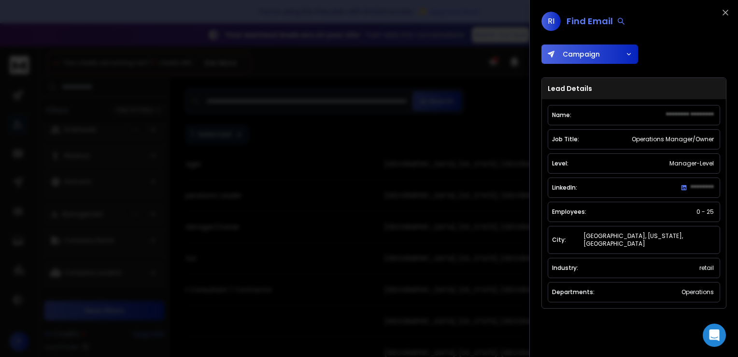
drag, startPoint x: 558, startPoint y: 211, endPoint x: 513, endPoint y: 228, distance: 47.8
click at [513, 227] on div at bounding box center [369, 178] width 738 height 357
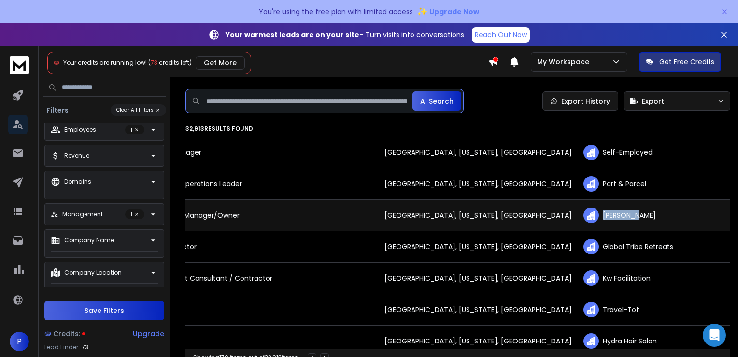
drag, startPoint x: 530, startPoint y: 215, endPoint x: 558, endPoint y: 216, distance: 28.0
click at [584, 216] on div "[PERSON_NAME]" at bounding box center [661, 214] width 155 height 15
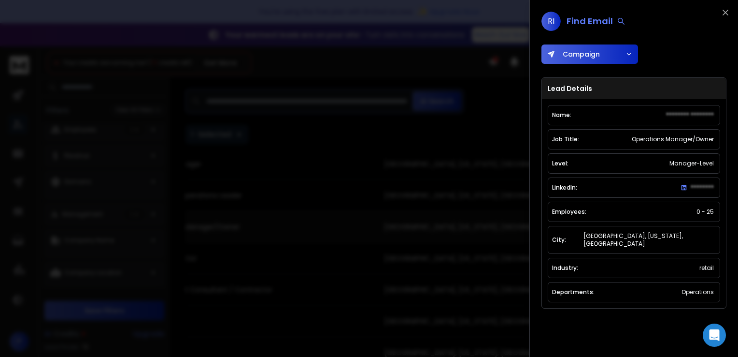
copy div "[PERSON_NAME]"
click at [725, 12] on icon "button" at bounding box center [725, 12] width 5 height 5
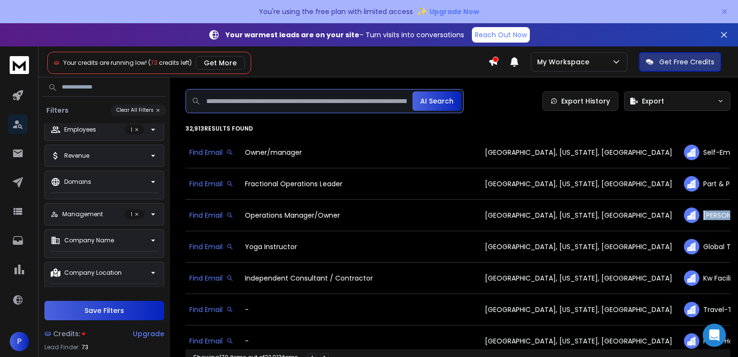
scroll to position [97, 0]
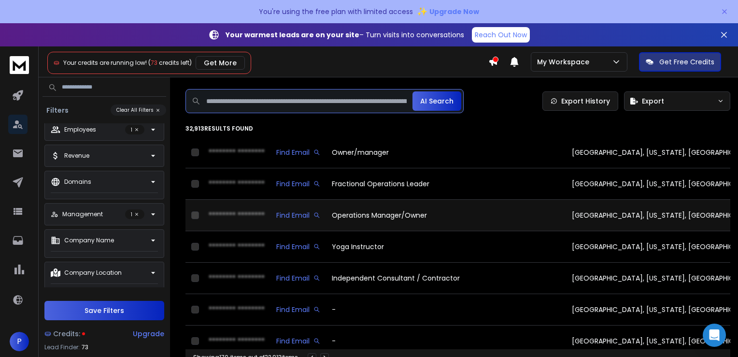
click at [290, 217] on div "Find Email" at bounding box center [298, 215] width 44 height 10
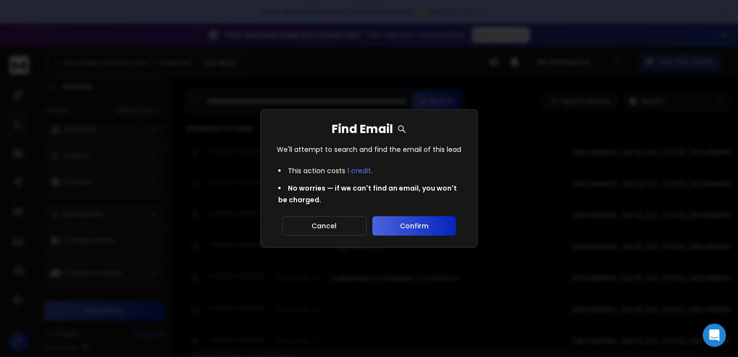
click at [399, 216] on button "Confirm" at bounding box center [415, 225] width 84 height 19
click at [396, 223] on div "Cancel Confirm" at bounding box center [369, 225] width 174 height 19
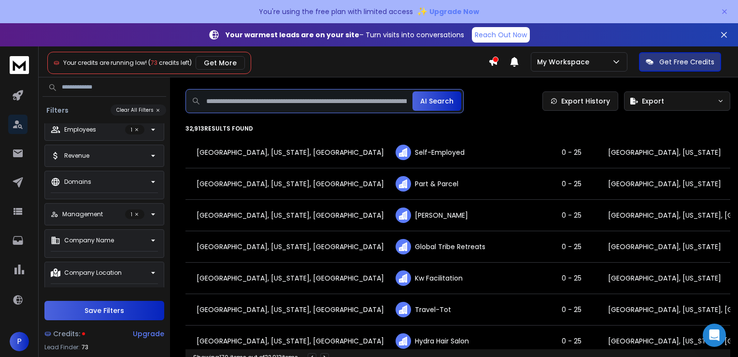
scroll to position [97, 581]
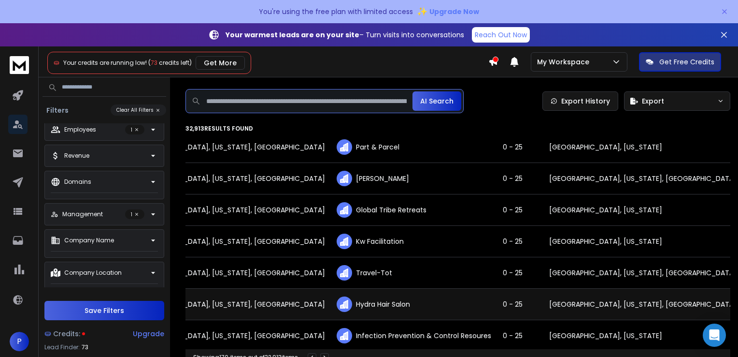
scroll to position [139, 581]
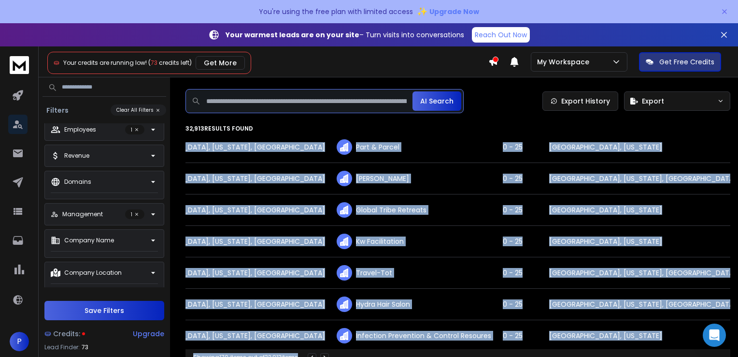
drag, startPoint x: 500, startPoint y: 349, endPoint x: 483, endPoint y: 347, distance: 17.0
click at [483, 347] on div "NAME EMAIL ADDRESS DESIGNATION LOCATION COMPANY EMPLOYEES COMPANY LOCATION INDU…" at bounding box center [458, 264] width 545 height 251
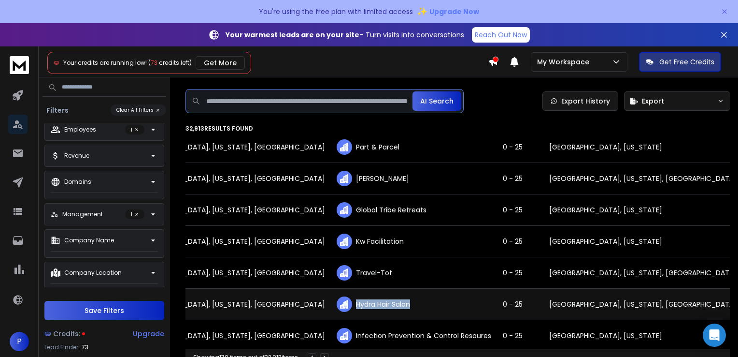
drag, startPoint x: 203, startPoint y: 296, endPoint x: 256, endPoint y: 300, distance: 53.3
click at [337, 300] on div "Hydra Hair Salon" at bounding box center [414, 303] width 155 height 15
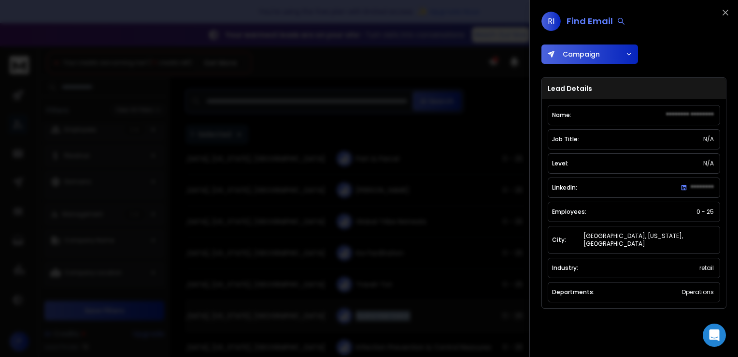
copy div "Hydra Hair Salon"
click at [722, 14] on icon "button" at bounding box center [726, 13] width 10 height 10
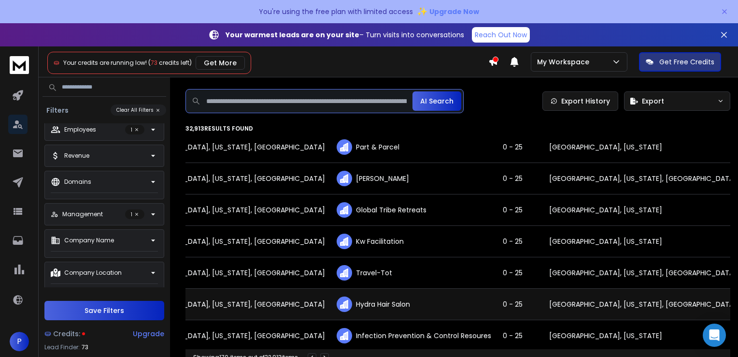
click at [544, 304] on td "[GEOGRAPHIC_DATA], [US_STATE], [GEOGRAPHIC_DATA]" at bounding box center [643, 303] width 199 height 31
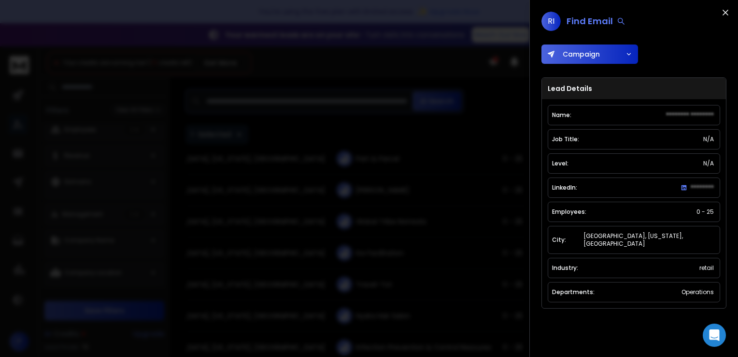
click at [727, 12] on icon "button" at bounding box center [725, 12] width 5 height 5
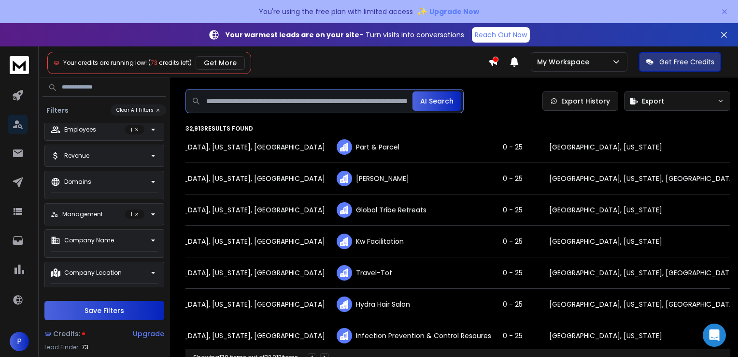
drag, startPoint x: 564, startPoint y: 349, endPoint x: 522, endPoint y: 351, distance: 42.5
click at [522, 351] on div "Showing 170 items out of 32,913 items" at bounding box center [458, 357] width 545 height 16
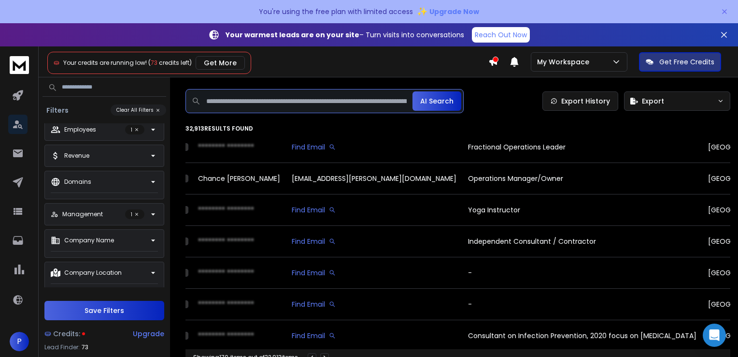
scroll to position [139, 0]
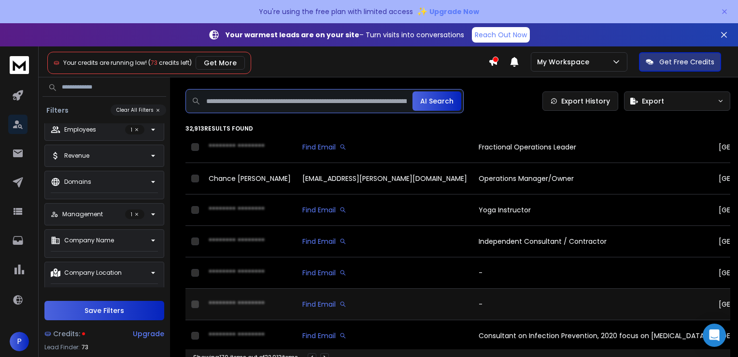
click at [302, 299] on div "Find Email" at bounding box center [384, 304] width 165 height 10
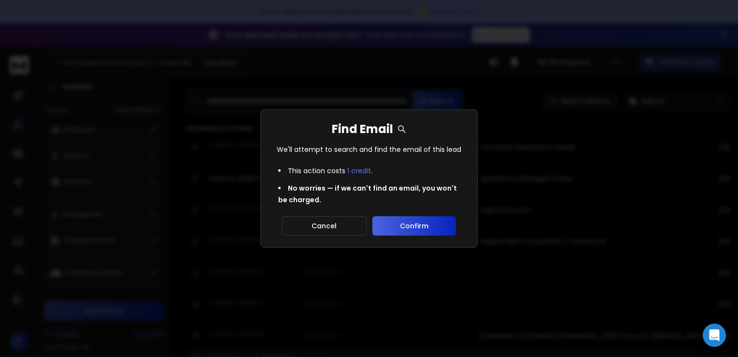
click at [408, 218] on button "Confirm" at bounding box center [415, 225] width 84 height 19
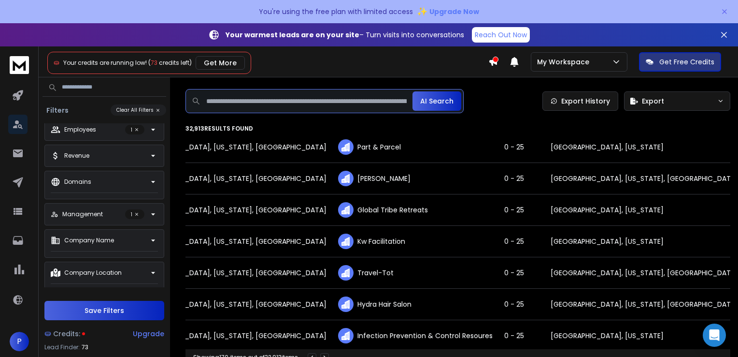
scroll to position [139, 584]
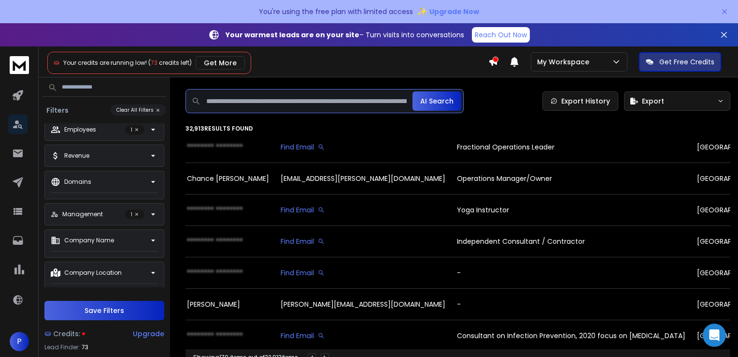
scroll to position [139, 21]
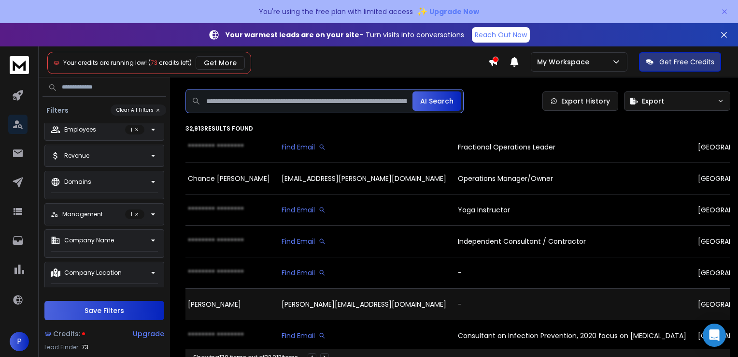
click at [311, 299] on div "[PERSON_NAME][EMAIL_ADDRESS][DOMAIN_NAME]" at bounding box center [364, 304] width 165 height 10
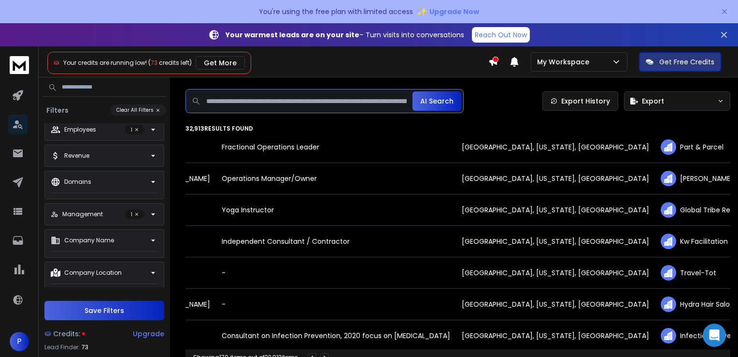
scroll to position [139, 272]
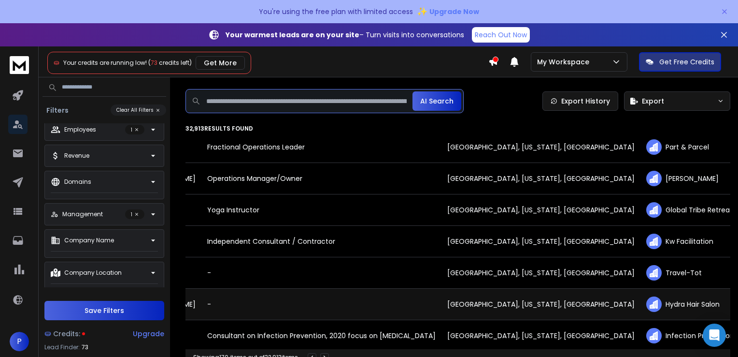
click at [647, 296] on div "Hydra Hair Salon" at bounding box center [724, 303] width 155 height 15
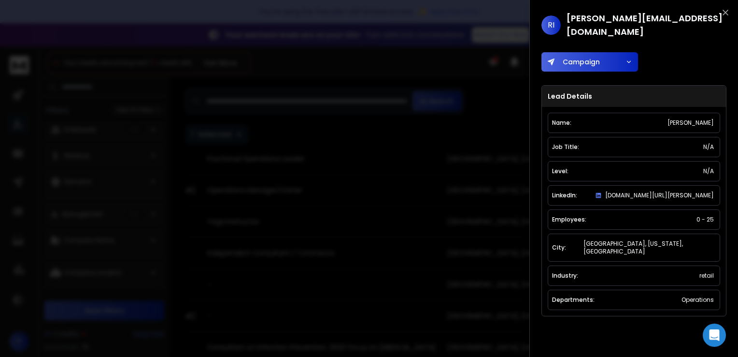
click at [654, 191] on span "[DOMAIN_NAME][URL][PERSON_NAME]" at bounding box center [659, 195] width 109 height 8
click at [660, 191] on span "[DOMAIN_NAME][URL][PERSON_NAME]" at bounding box center [659, 195] width 109 height 8
click at [727, 14] on icon "button" at bounding box center [726, 13] width 10 height 10
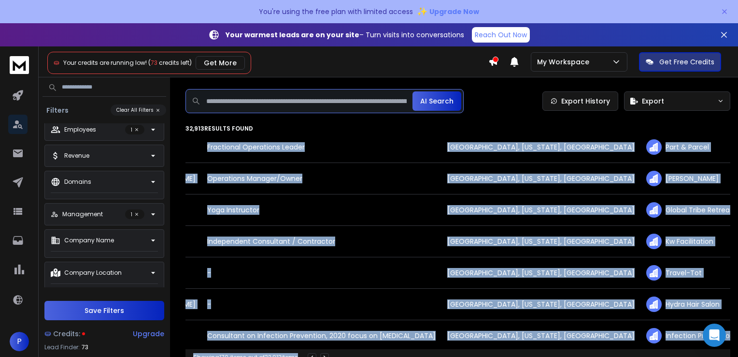
drag, startPoint x: 547, startPoint y: 347, endPoint x: 598, endPoint y: 346, distance: 50.3
click at [598, 346] on div "NAME EMAIL ADDRESS DESIGNATION LOCATION COMPANY EMPLOYEES COMPANY LOCATION INDU…" at bounding box center [458, 264] width 545 height 251
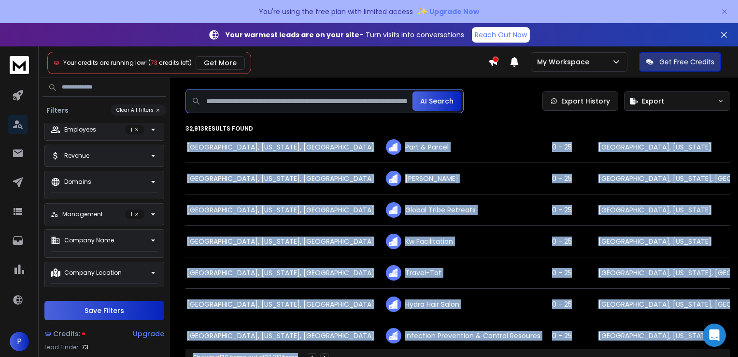
scroll to position [139, 534]
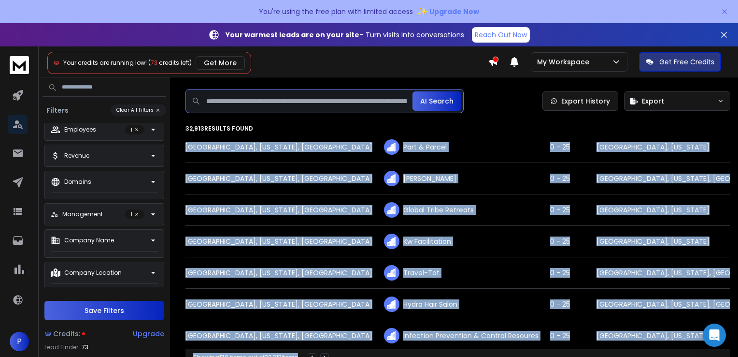
drag, startPoint x: 475, startPoint y: 349, endPoint x: 504, endPoint y: 345, distance: 29.8
click at [504, 345] on div "NAME EMAIL ADDRESS DESIGNATION LOCATION COMPANY EMPLOYEES COMPANY LOCATION INDU…" at bounding box center [458, 264] width 545 height 251
click at [329, 353] on icon at bounding box center [325, 357] width 8 height 8
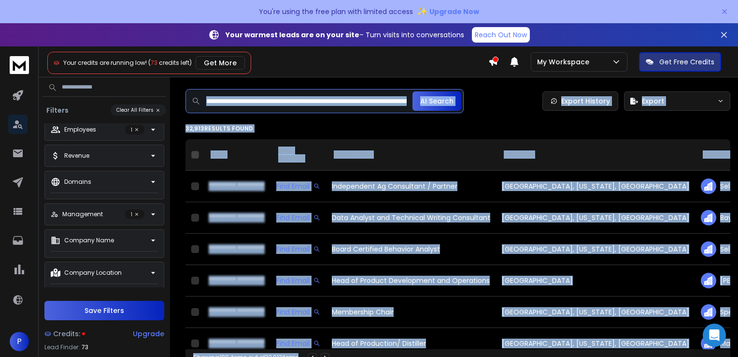
click at [510, 117] on div "AI Search Export History Export 32,913 results found NAME EMAIL ADDRESS DESIGNA…" at bounding box center [458, 247] width 545 height 317
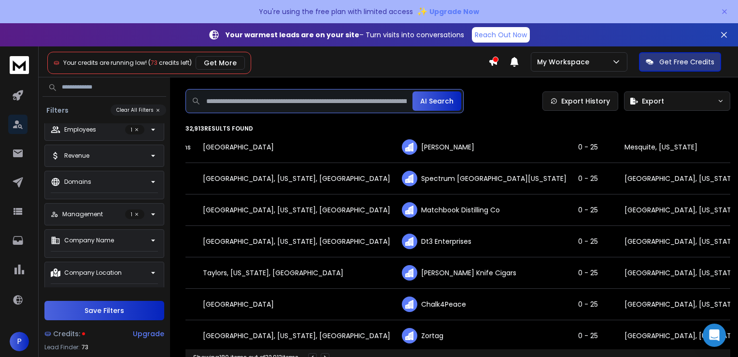
scroll to position [139, 327]
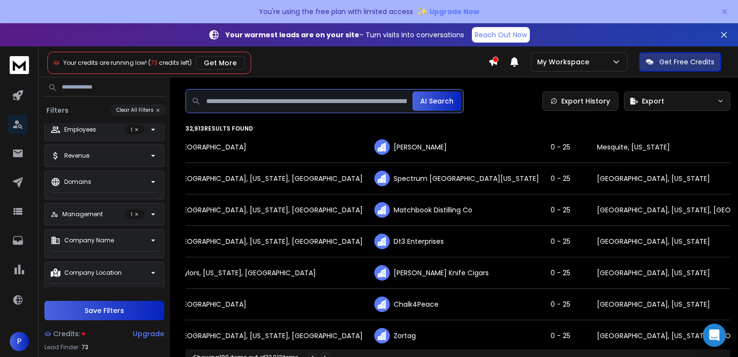
drag, startPoint x: 521, startPoint y: 349, endPoint x: 596, endPoint y: 349, distance: 75.4
click at [596, 349] on div "Showing 180 items out of 32,913 items" at bounding box center [458, 357] width 545 height 16
drag, startPoint x: 453, startPoint y: 355, endPoint x: 407, endPoint y: 352, distance: 46.5
click at [407, 352] on div "Showing 180 items out of 32,913 items" at bounding box center [458, 357] width 545 height 16
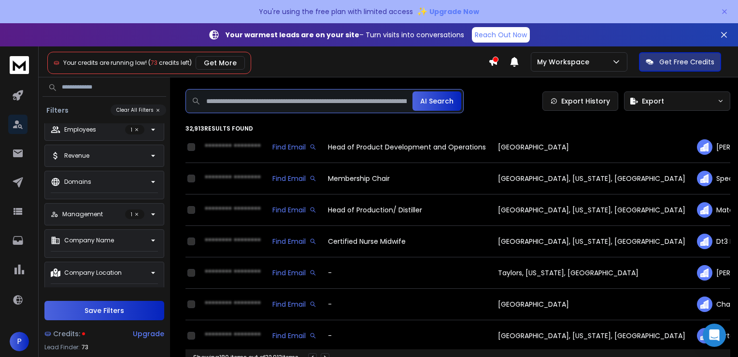
scroll to position [139, 0]
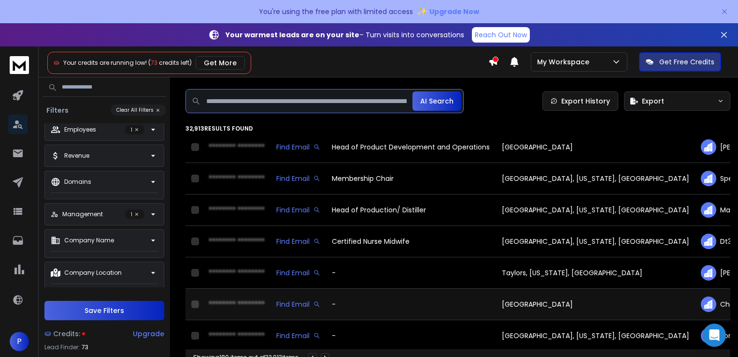
click at [297, 299] on div "Find Email" at bounding box center [298, 304] width 44 height 10
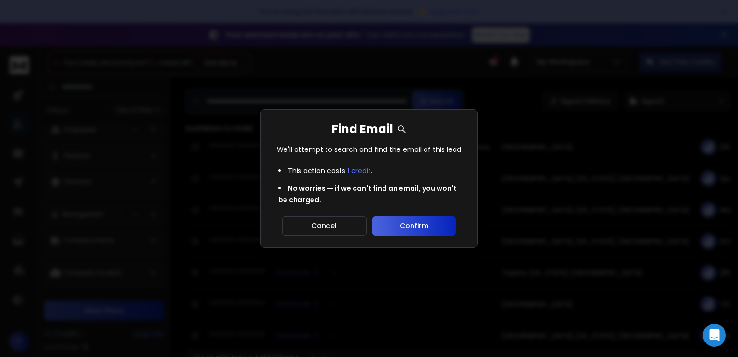
click at [413, 224] on button "Confirm" at bounding box center [415, 225] width 84 height 19
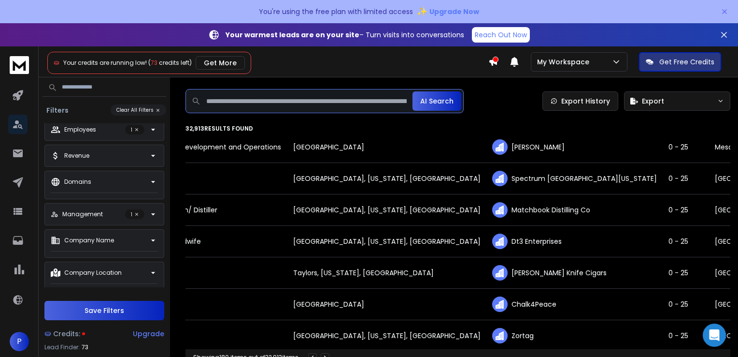
scroll to position [139, 348]
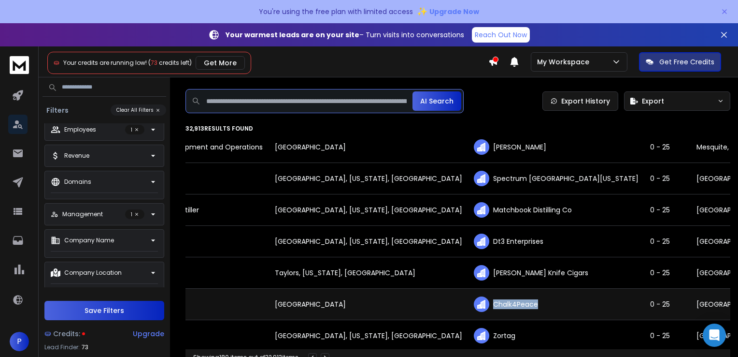
drag, startPoint x: 361, startPoint y: 297, endPoint x: 402, endPoint y: 298, distance: 40.6
click at [474, 298] on div "Chalk4Peace" at bounding box center [556, 303] width 165 height 15
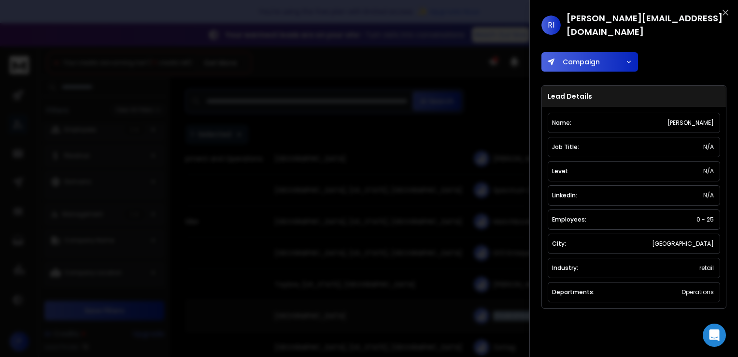
copy div "Chalk4Peace"
click at [730, 9] on icon "button" at bounding box center [726, 13] width 10 height 10
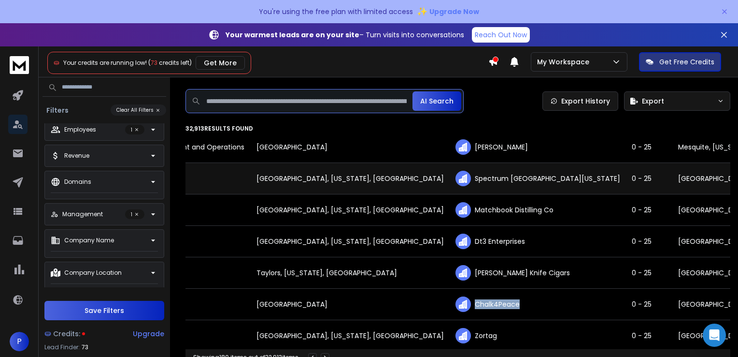
scroll to position [139, 366]
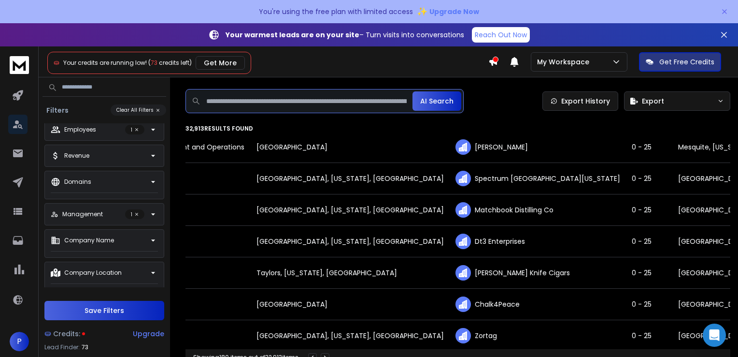
click at [483, 102] on div "AI Search Export History Export" at bounding box center [458, 101] width 545 height 24
click at [327, 354] on icon at bounding box center [325, 357] width 8 height 8
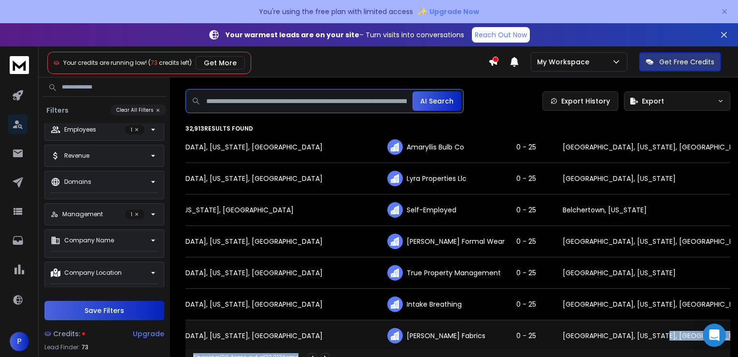
scroll to position [139, 356]
drag, startPoint x: 462, startPoint y: 349, endPoint x: 581, endPoint y: 330, distance: 120.4
click at [581, 330] on div "NAME EMAIL ADDRESS DESIGNATION LOCATION COMPANY EMPLOYEES COMPANY LOCATION INDU…" at bounding box center [458, 264] width 545 height 251
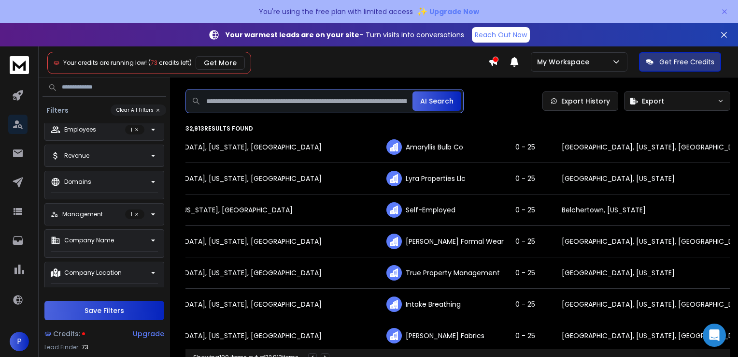
click at [496, 101] on div "AI Search Export History Export" at bounding box center [458, 101] width 545 height 24
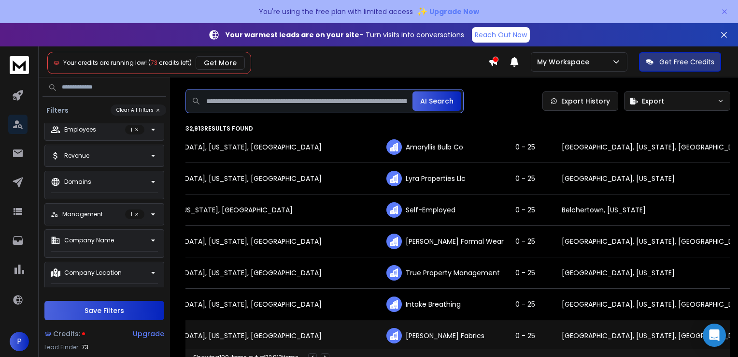
drag, startPoint x: 311, startPoint y: 328, endPoint x: 352, endPoint y: 328, distance: 41.1
click at [387, 328] on div "[PERSON_NAME] Fabrics" at bounding box center [445, 335] width 117 height 15
drag, startPoint x: 356, startPoint y: 328, endPoint x: 351, endPoint y: 327, distance: 4.9
click at [387, 328] on div "[PERSON_NAME] Fabrics" at bounding box center [445, 335] width 117 height 15
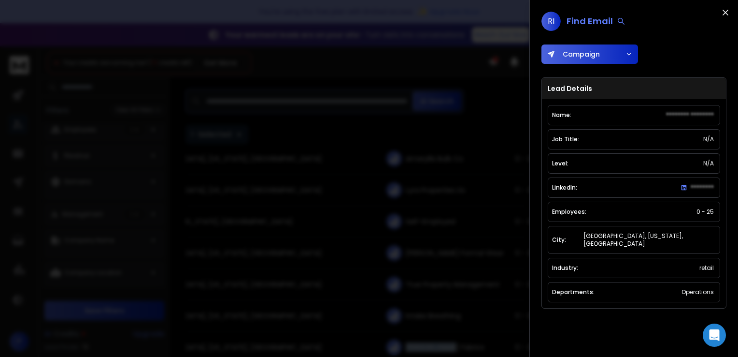
click at [723, 14] on icon "button" at bounding box center [725, 12] width 5 height 5
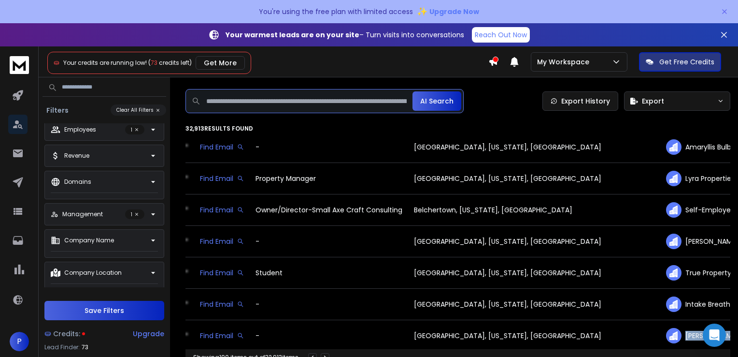
scroll to position [139, 21]
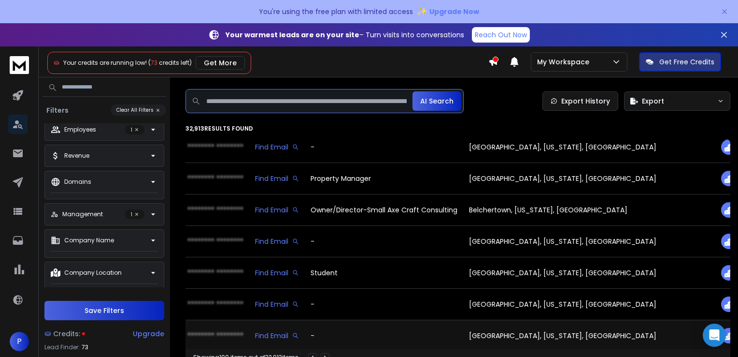
click at [262, 331] on div "Find Email" at bounding box center [277, 336] width 44 height 10
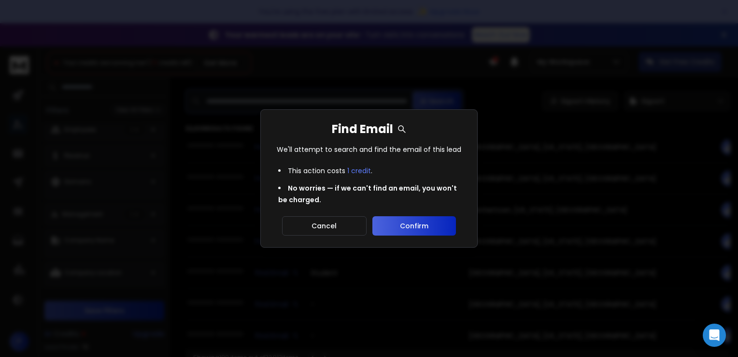
click at [412, 223] on button "Confirm" at bounding box center [415, 225] width 84 height 19
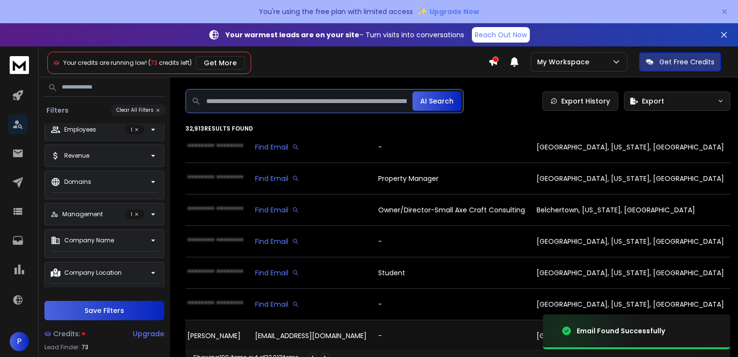
click at [272, 331] on div "[EMAIL_ADDRESS][DOMAIN_NAME]" at bounding box center [311, 336] width 112 height 10
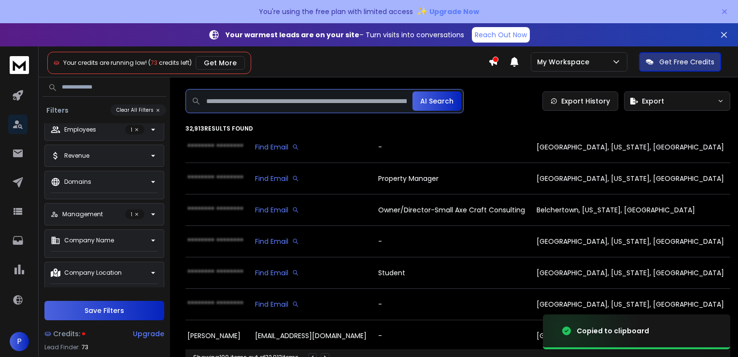
scroll to position [139, 0]
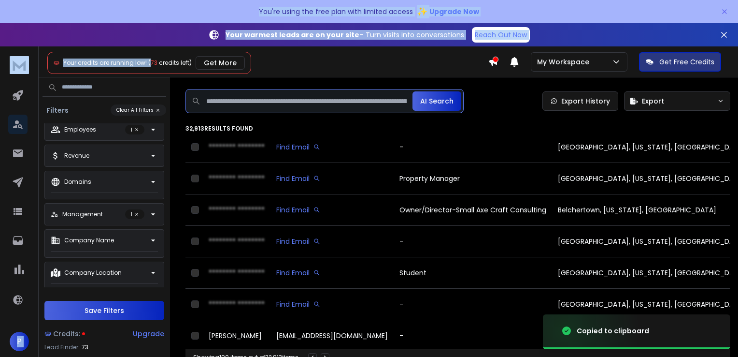
click at [152, 18] on div "You're using the free plan with limited access ✨ Upgrade Now Your warmest leads…" at bounding box center [369, 178] width 738 height 357
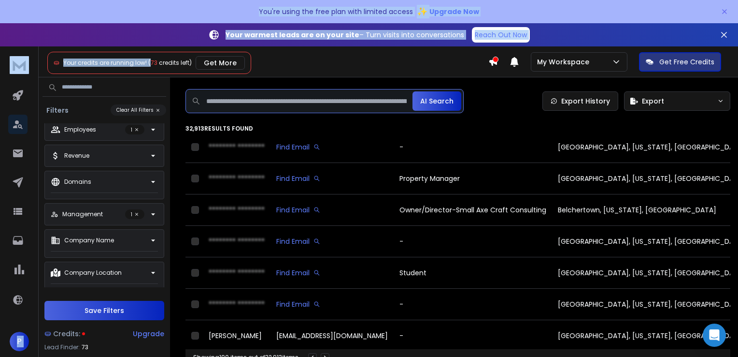
drag, startPoint x: 152, startPoint y: 18, endPoint x: 128, endPoint y: 21, distance: 23.9
click at [128, 21] on div "You're using the free plan with limited access ✨ Upgrade Now" at bounding box center [369, 11] width 738 height 23
click at [329, 353] on icon at bounding box center [325, 357] width 8 height 8
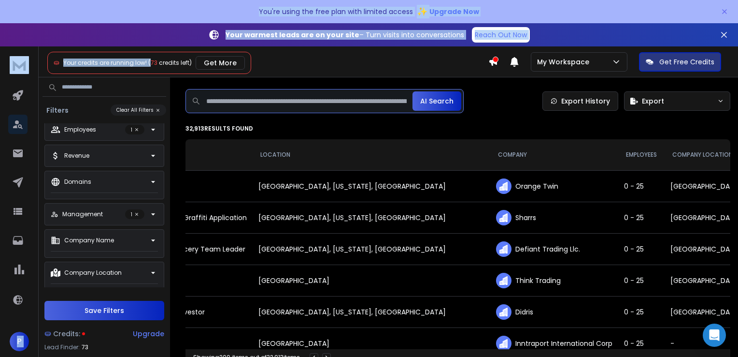
scroll to position [0, 186]
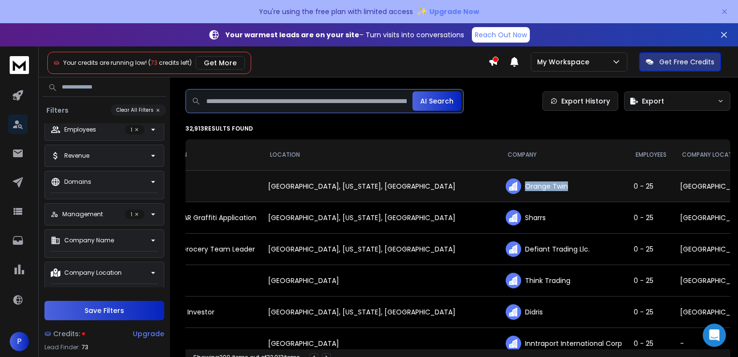
drag, startPoint x: 435, startPoint y: 188, endPoint x: 475, endPoint y: 190, distance: 40.6
click at [506, 190] on div "Orange Twin" at bounding box center [564, 185] width 116 height 15
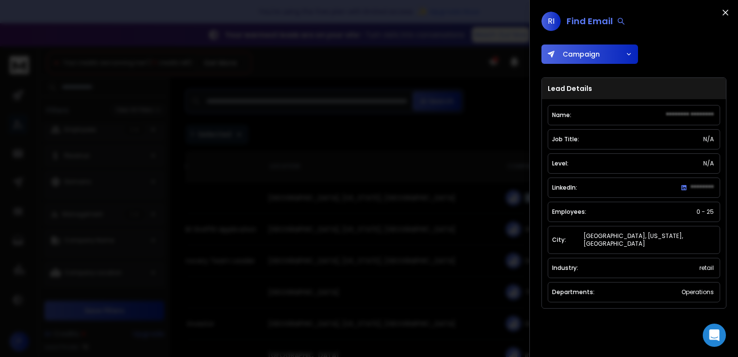
click at [725, 9] on icon "button" at bounding box center [726, 13] width 10 height 10
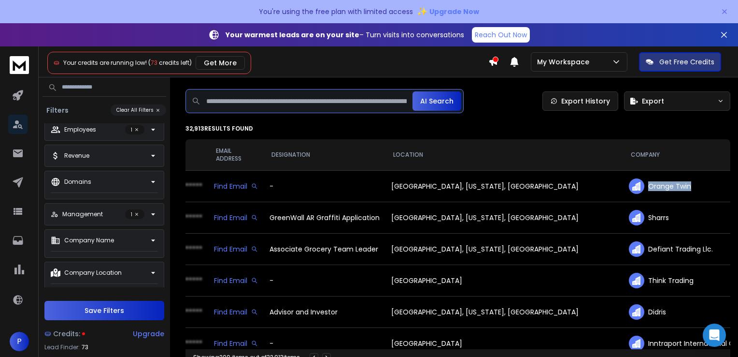
scroll to position [0, 0]
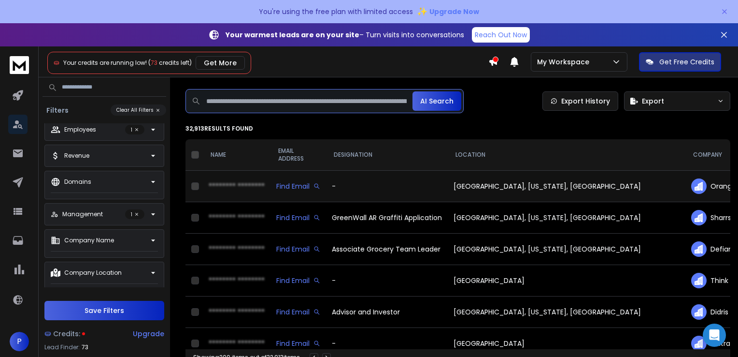
click at [286, 177] on td "Find Email" at bounding box center [299, 186] width 56 height 31
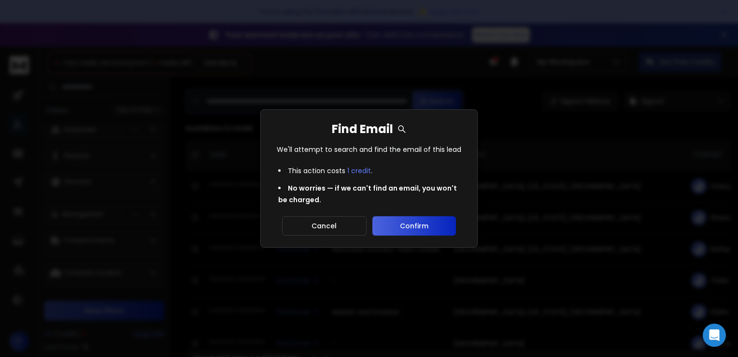
click at [419, 224] on button "Confirm" at bounding box center [415, 225] width 84 height 19
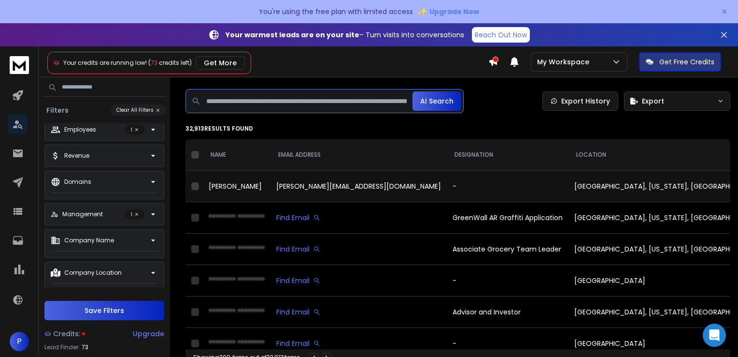
click at [318, 185] on div "[PERSON_NAME][EMAIL_ADDRESS][DOMAIN_NAME]" at bounding box center [358, 186] width 165 height 10
